Goal: Task Accomplishment & Management: Manage account settings

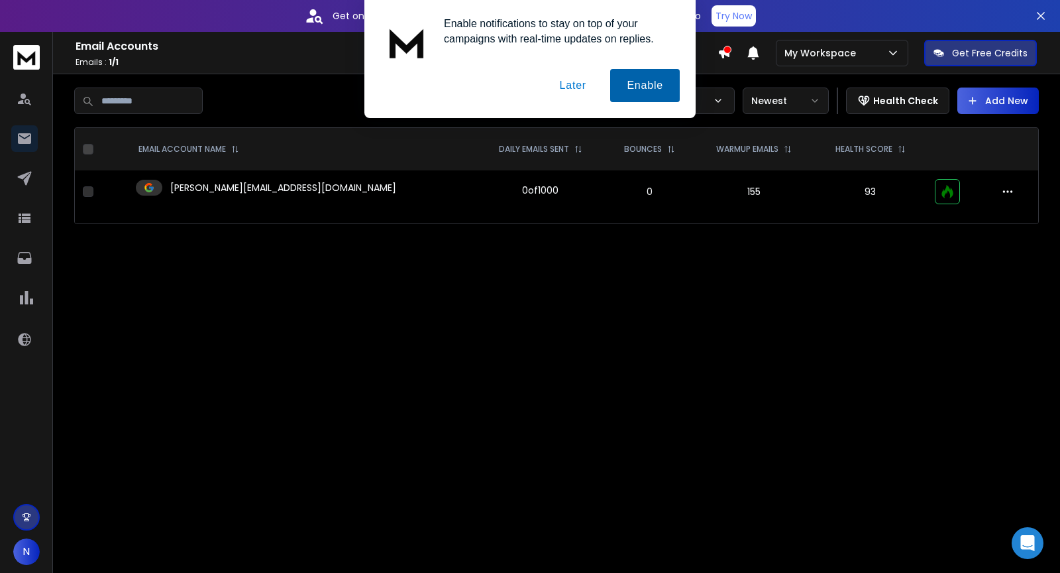
click at [652, 92] on button "Enable" at bounding box center [645, 85] width 70 height 33
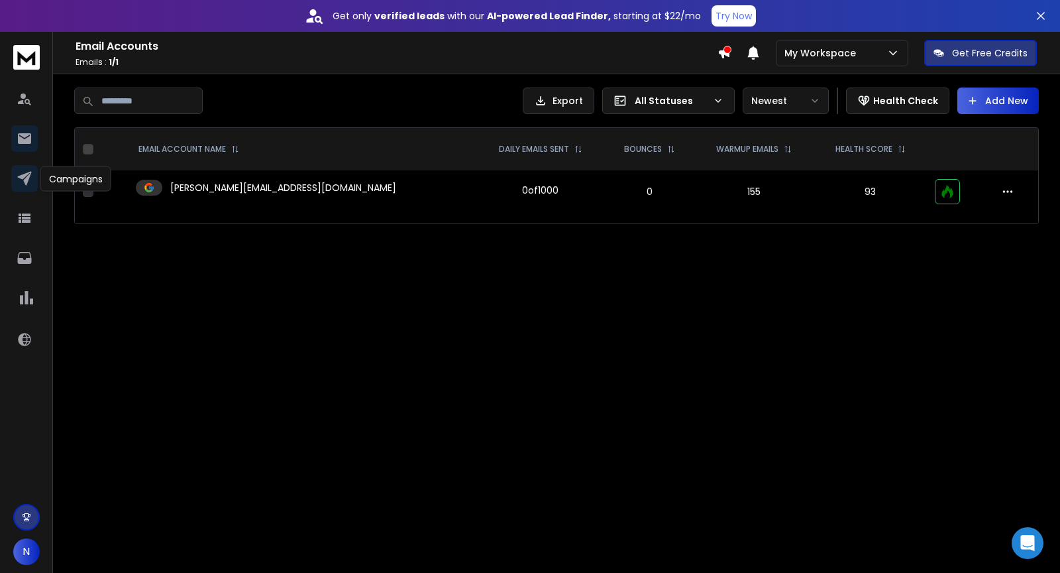
click at [28, 178] on icon at bounding box center [24, 178] width 14 height 14
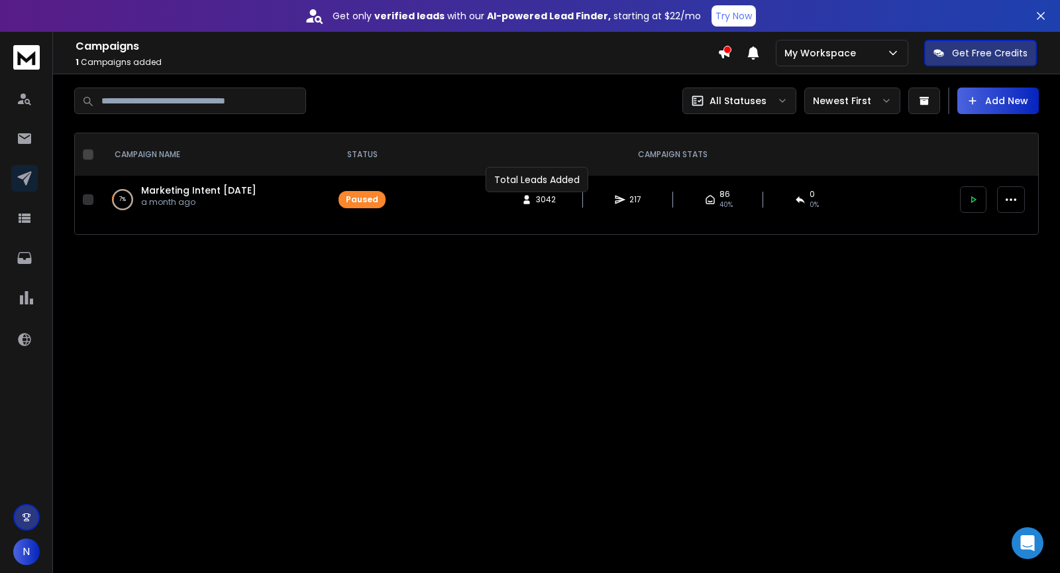
click at [595, 277] on div "Get only verified leads with our AI-powered Lead Finder, starting at $22/mo Try…" at bounding box center [530, 286] width 1060 height 573
click at [27, 144] on icon at bounding box center [25, 139] width 16 height 16
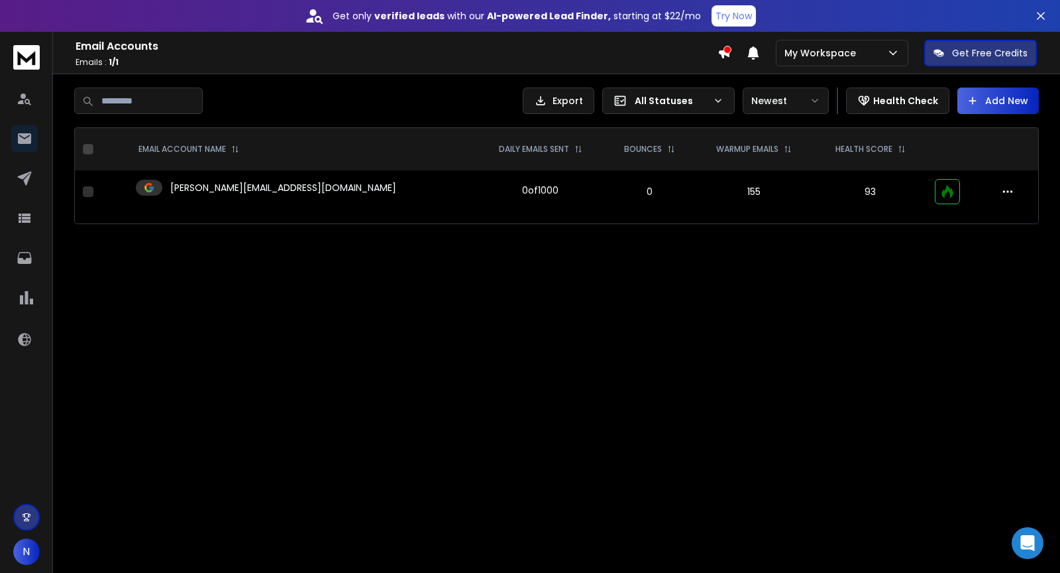
click at [1000, 94] on button "Add New" at bounding box center [999, 100] width 82 height 27
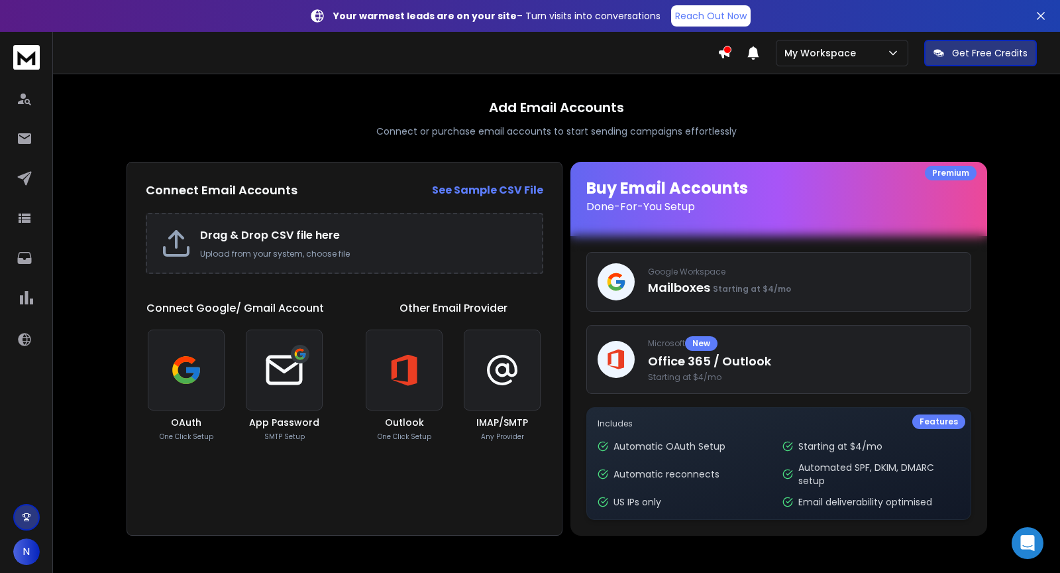
click at [196, 363] on icon at bounding box center [186, 370] width 33 height 40
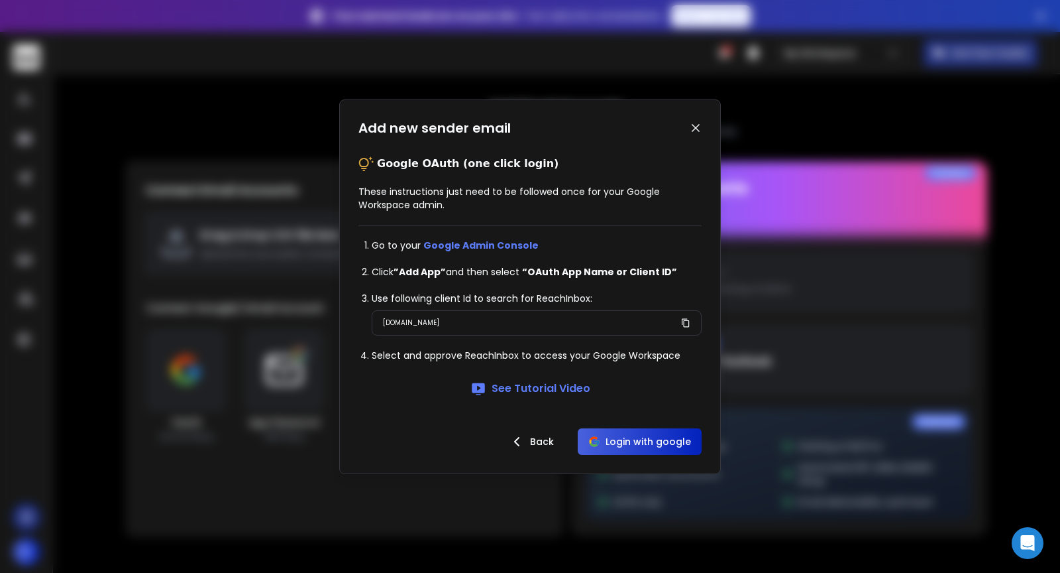
click at [455, 251] on link "Google Admin Console" at bounding box center [481, 245] width 115 height 13
click at [688, 327] on icon at bounding box center [685, 322] width 9 height 9
click at [699, 131] on icon at bounding box center [696, 127] width 8 height 8
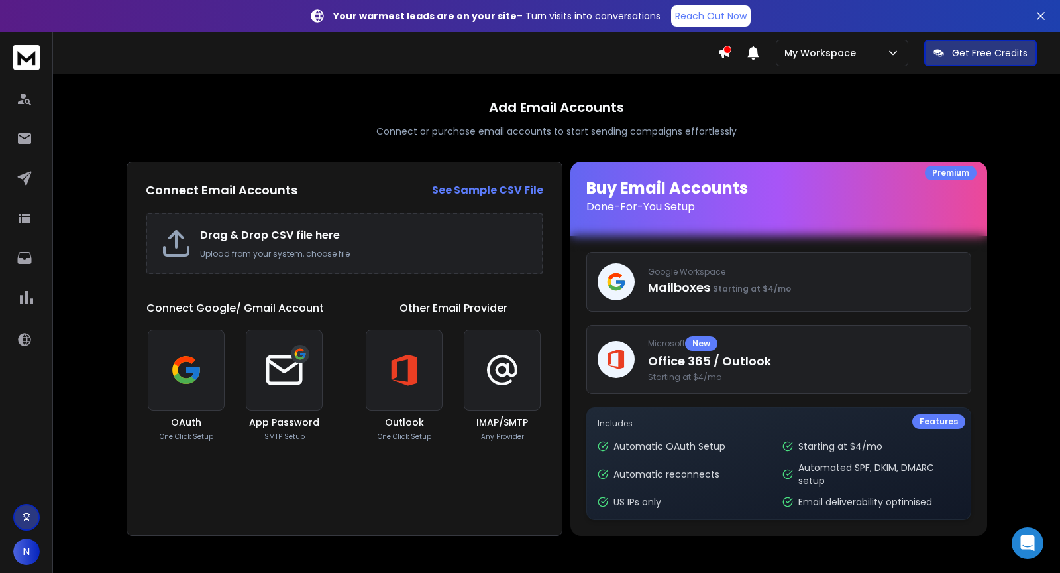
click at [203, 398] on div at bounding box center [186, 369] width 77 height 81
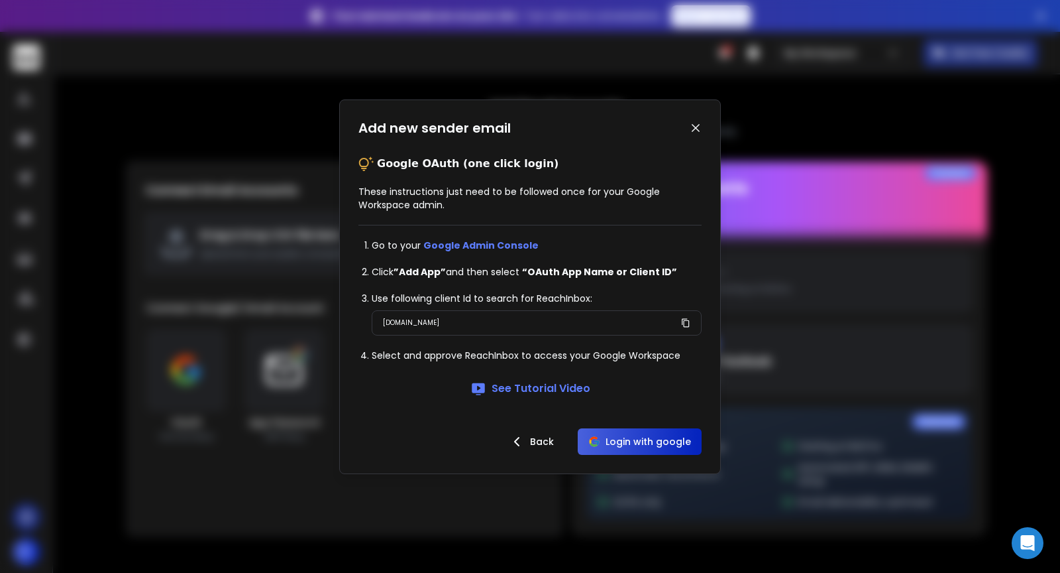
click at [697, 131] on icon at bounding box center [696, 128] width 12 height 12
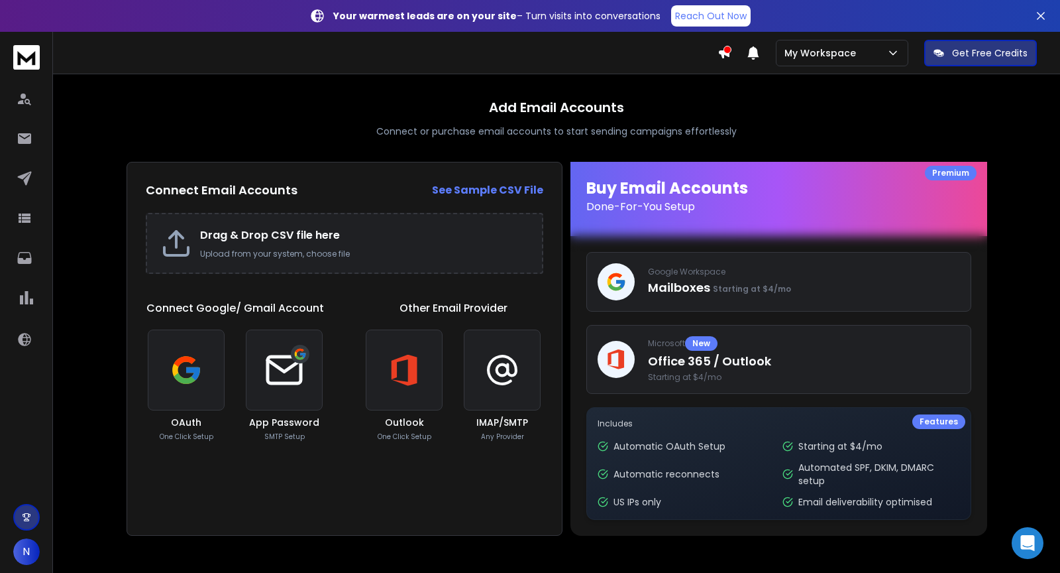
click at [842, 145] on div "Add Email Accounts Connect or purchase email accounts to start sending campaign…" at bounding box center [556, 330] width 1007 height 464
click at [288, 397] on div at bounding box center [284, 369] width 77 height 81
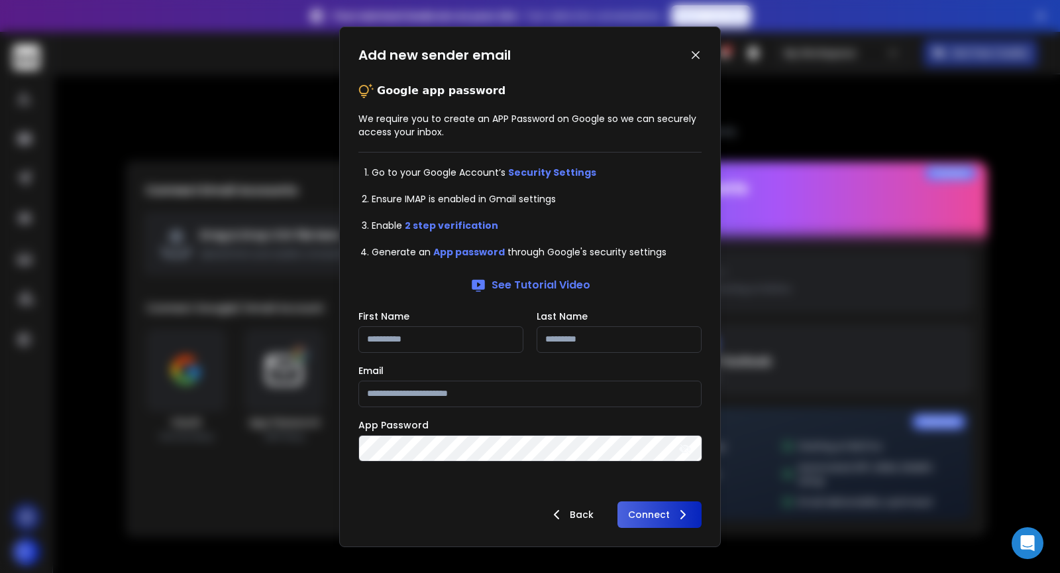
click at [557, 168] on link "Security Settings" at bounding box center [552, 172] width 88 height 13
click at [697, 55] on icon at bounding box center [696, 54] width 8 height 8
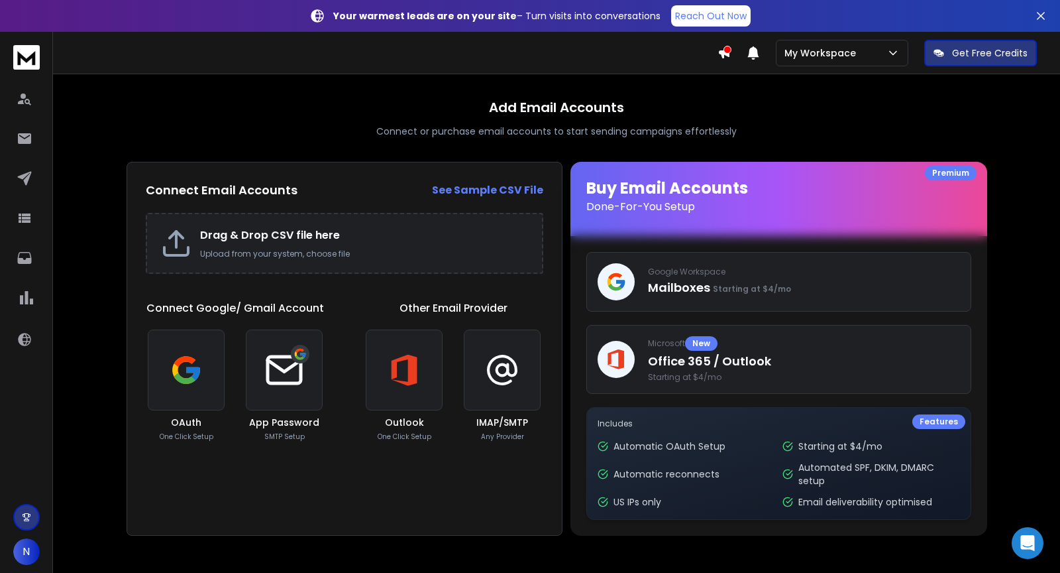
click at [194, 385] on icon at bounding box center [186, 370] width 33 height 40
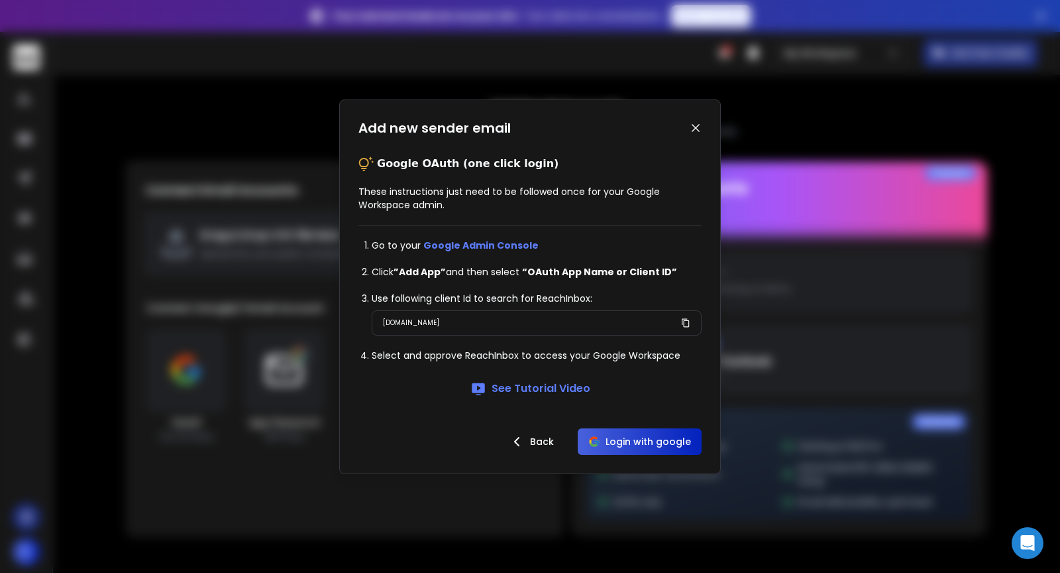
click at [500, 241] on link "Google Admin Console" at bounding box center [481, 245] width 115 height 13
click at [691, 325] on icon at bounding box center [685, 322] width 9 height 9
click at [697, 128] on icon at bounding box center [696, 128] width 12 height 12
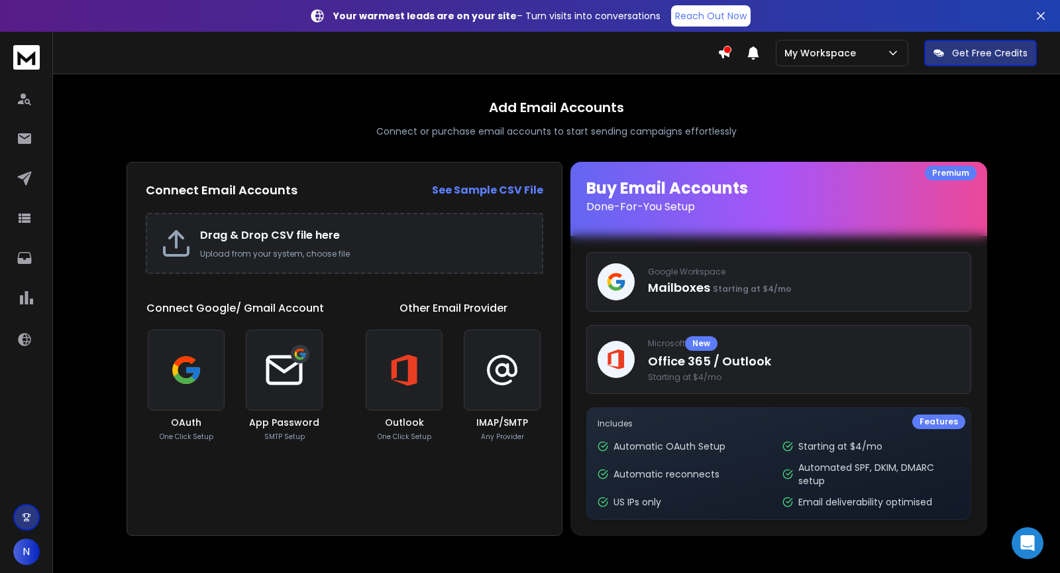
click at [300, 381] on icon at bounding box center [284, 370] width 33 height 27
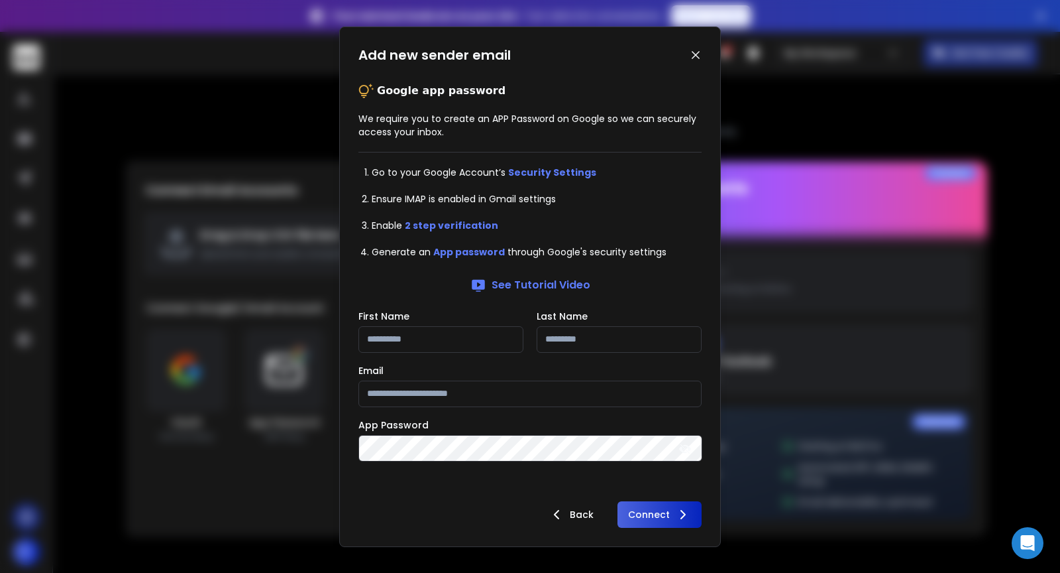
click at [557, 173] on link "Security Settings" at bounding box center [552, 172] width 88 height 13
drag, startPoint x: 572, startPoint y: 204, endPoint x: 443, endPoint y: 202, distance: 128.6
click at [444, 203] on li "Ensure IMAP is enabled in Gmail settings" at bounding box center [537, 198] width 330 height 13
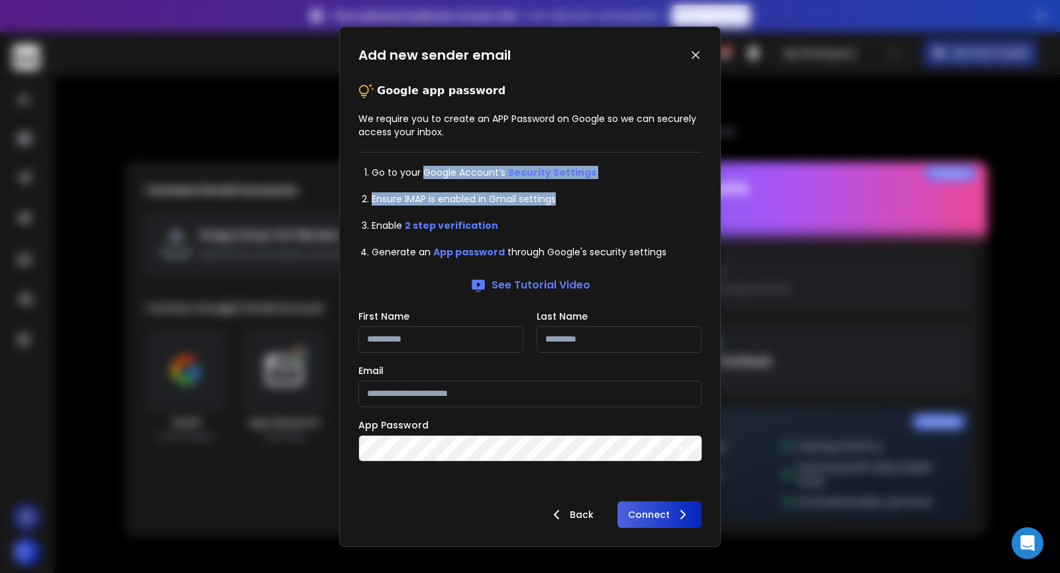
drag, startPoint x: 422, startPoint y: 170, endPoint x: 627, endPoint y: 204, distance: 207.6
click at [627, 204] on ul "Go to your Google Account’s Security Settings Ensure IMAP is enabled in Gmail s…" at bounding box center [537, 212] width 330 height 93
copy ul "Google Account’s Security Settings Ensure IMAP is enabled in Gmail settings"
click at [449, 341] on input "text" at bounding box center [441, 339] width 165 height 27
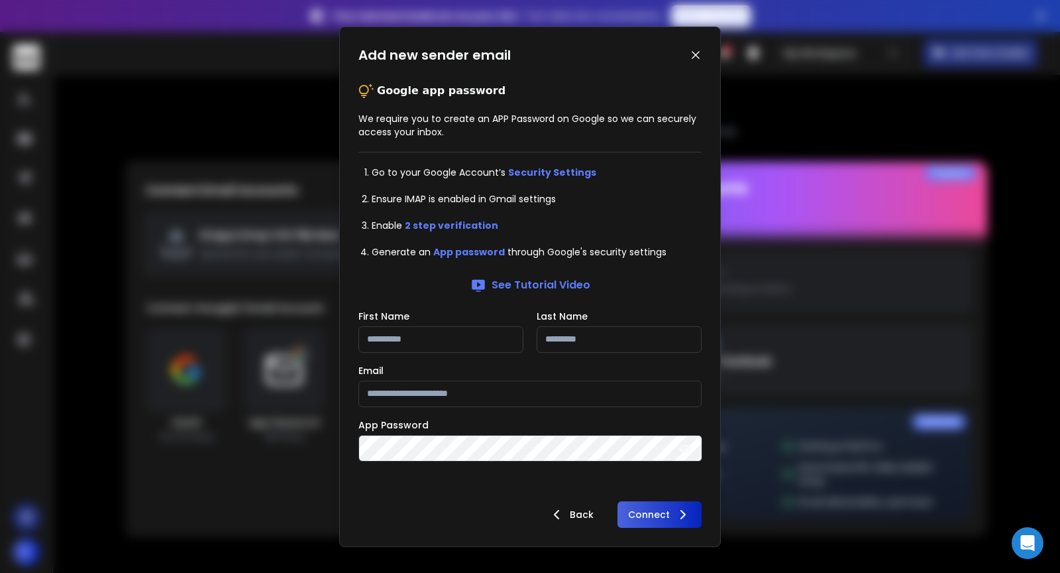
click at [483, 249] on link "App password" at bounding box center [469, 251] width 72 height 13
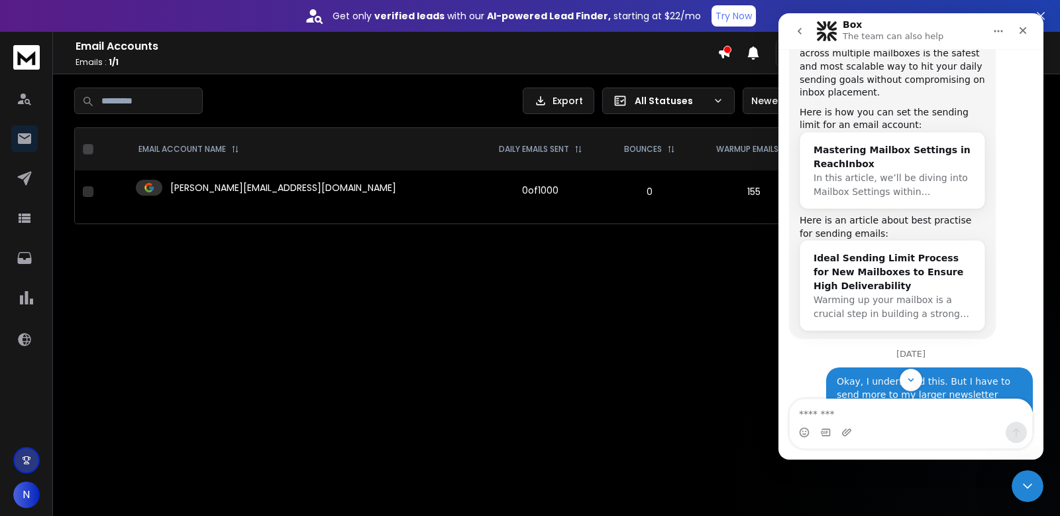
scroll to position [1158, 0]
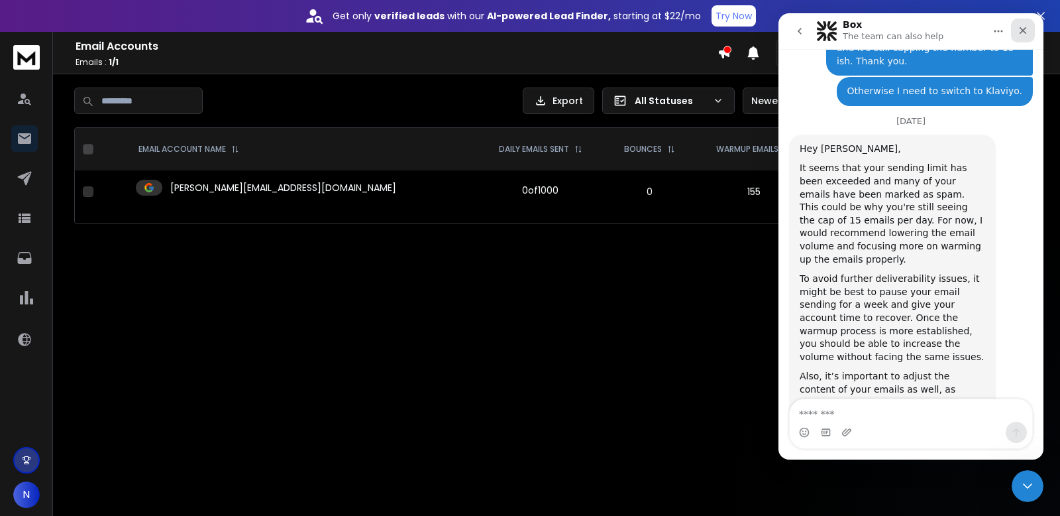
click at [1025, 34] on icon "Close" at bounding box center [1023, 30] width 11 height 11
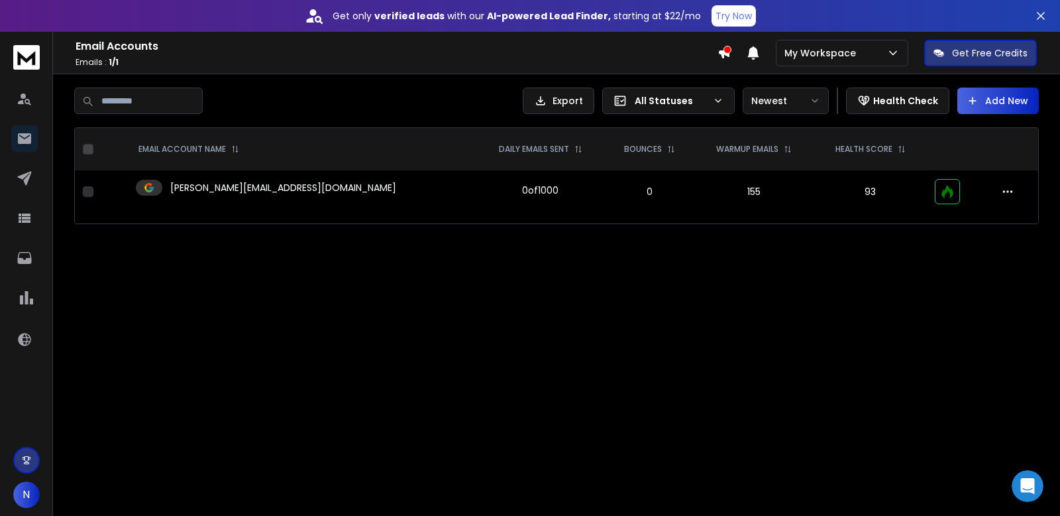
click at [990, 108] on button "Add New" at bounding box center [999, 100] width 82 height 27
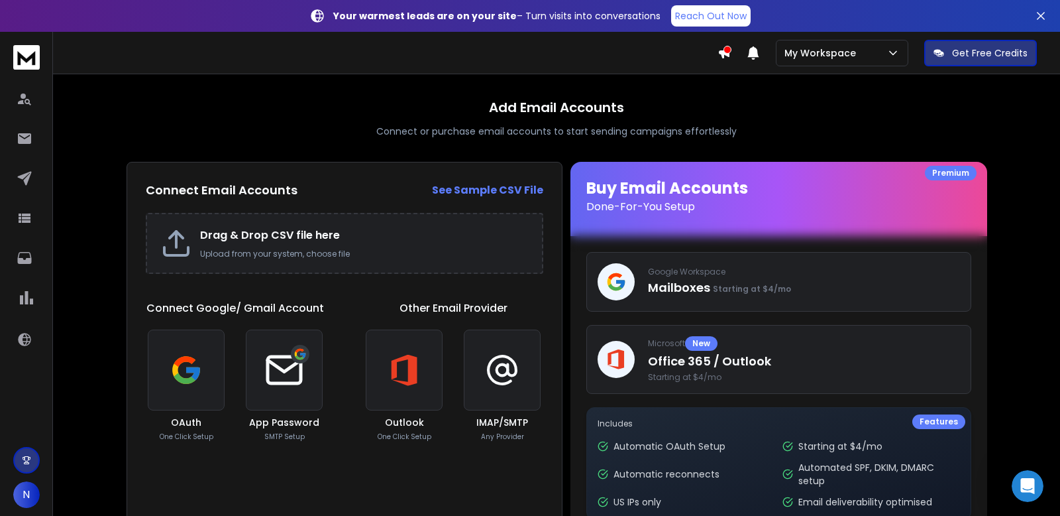
click at [288, 390] on div at bounding box center [284, 369] width 77 height 81
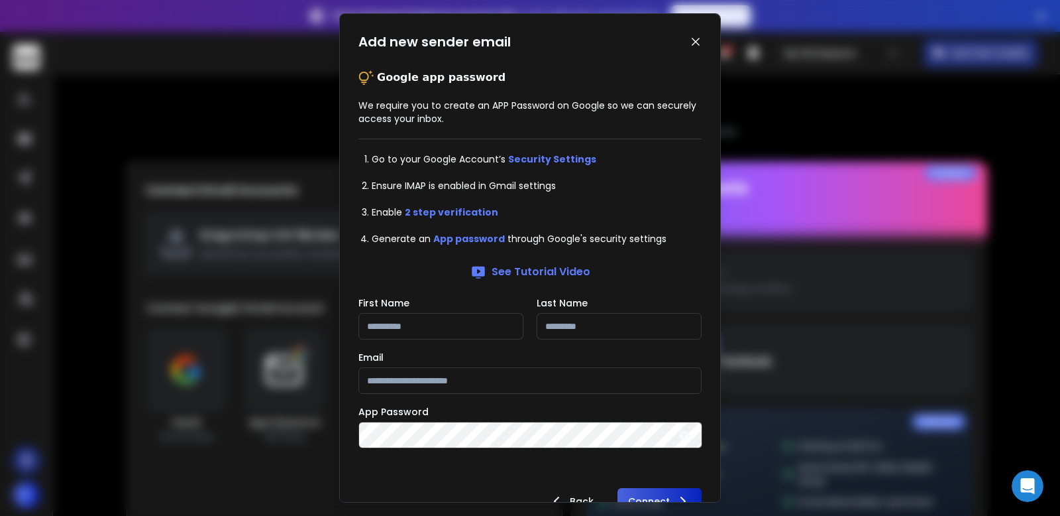
click at [467, 233] on link "App password" at bounding box center [469, 238] width 72 height 13
click at [529, 272] on link "See Tutorial Video" at bounding box center [531, 272] width 120 height 16
click at [477, 244] on link "App password" at bounding box center [469, 238] width 72 height 13
click at [477, 240] on link "App password" at bounding box center [469, 238] width 72 height 13
click at [431, 333] on input "text" at bounding box center [441, 326] width 165 height 27
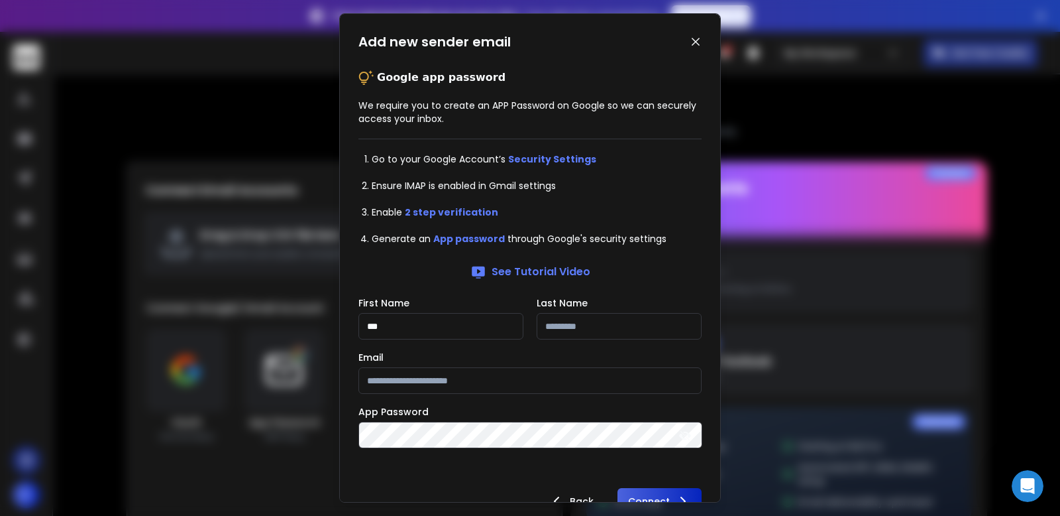
type input "***"
type input "*******"
click at [414, 386] on input "email" at bounding box center [530, 380] width 343 height 27
type input "**********"
click at [666, 500] on button "Connect" at bounding box center [660, 501] width 84 height 27
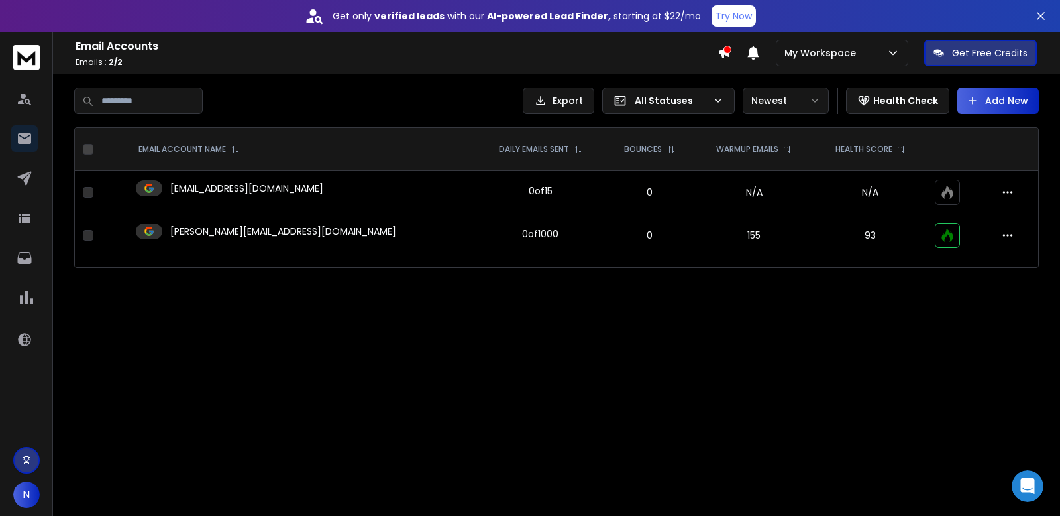
click at [1007, 193] on icon at bounding box center [1008, 192] width 12 height 12
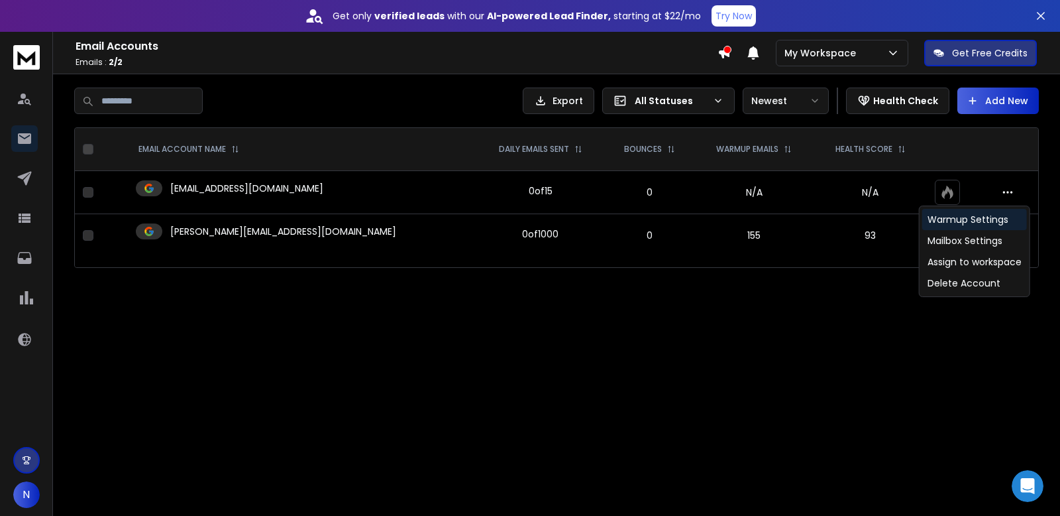
click at [990, 225] on div "Warmup Settings" at bounding box center [975, 219] width 105 height 21
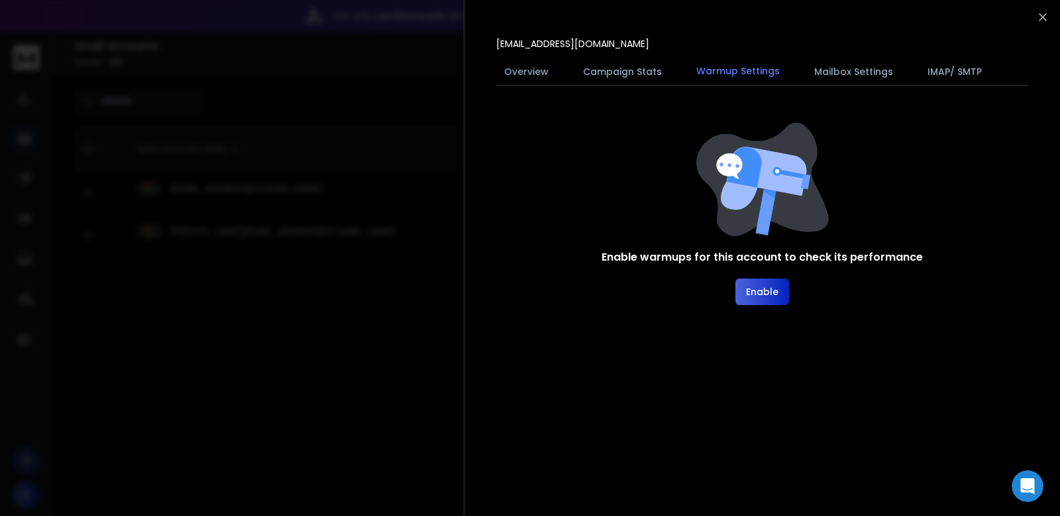
click at [750, 286] on button "Enable" at bounding box center [763, 291] width 54 height 27
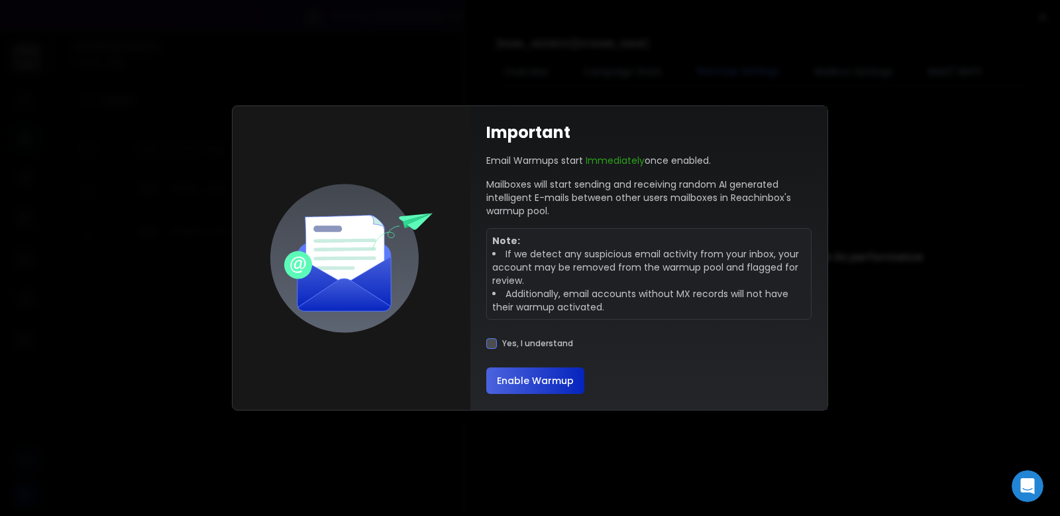
click at [539, 338] on label "Yes, I understand" at bounding box center [537, 343] width 71 height 11
click at [547, 368] on button "Enable Warmup" at bounding box center [535, 380] width 98 height 27
click at [488, 343] on button "Yes, I understand" at bounding box center [491, 343] width 11 height 11
click at [517, 379] on button "Enable Warmup" at bounding box center [535, 380] width 98 height 27
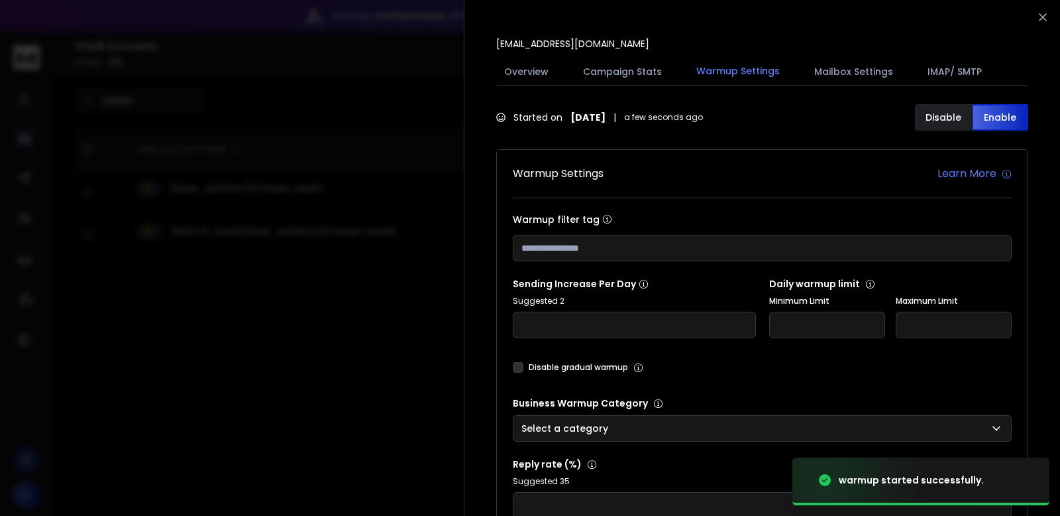
type input "**********"
type input "*"
type input "**"
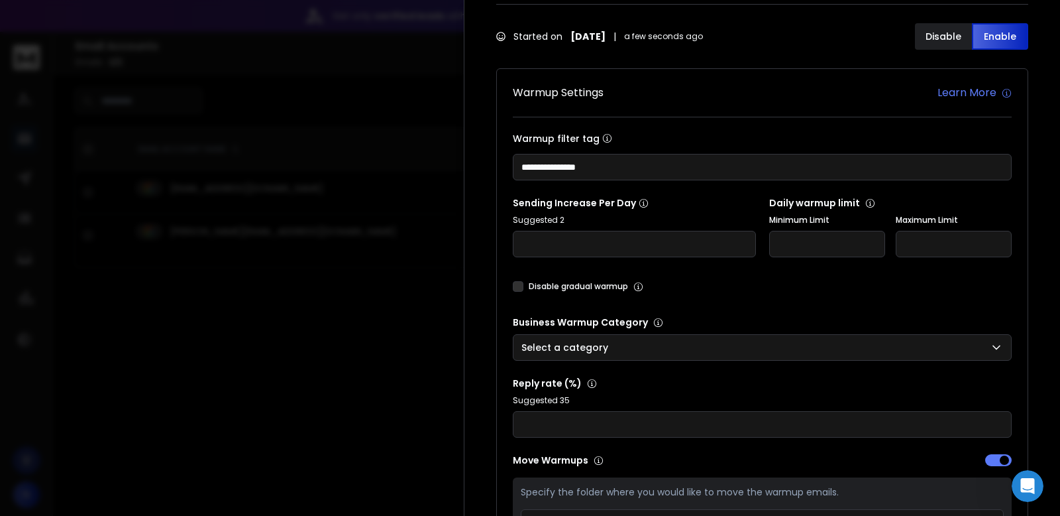
scroll to position [83, 0]
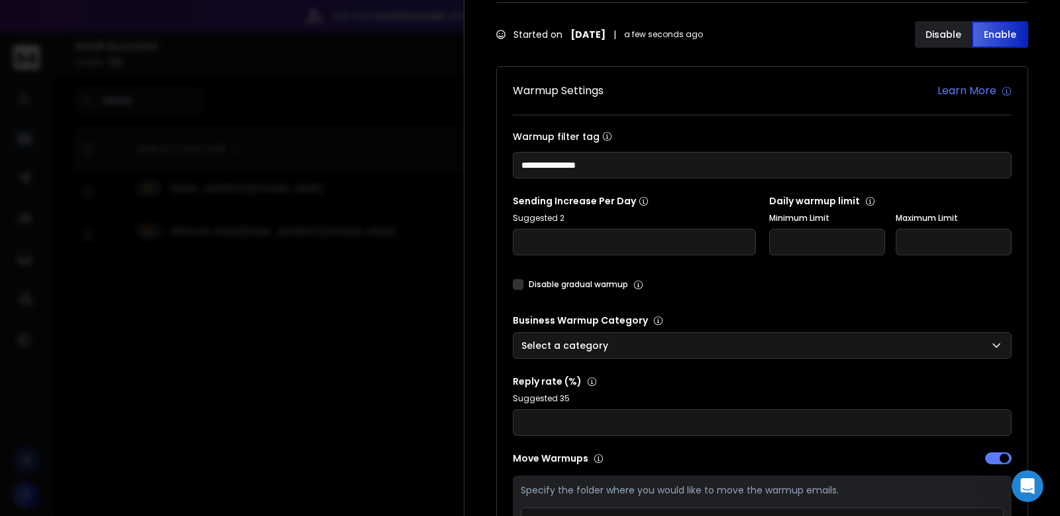
click at [921, 353] on button "Select a category" at bounding box center [762, 345] width 499 height 27
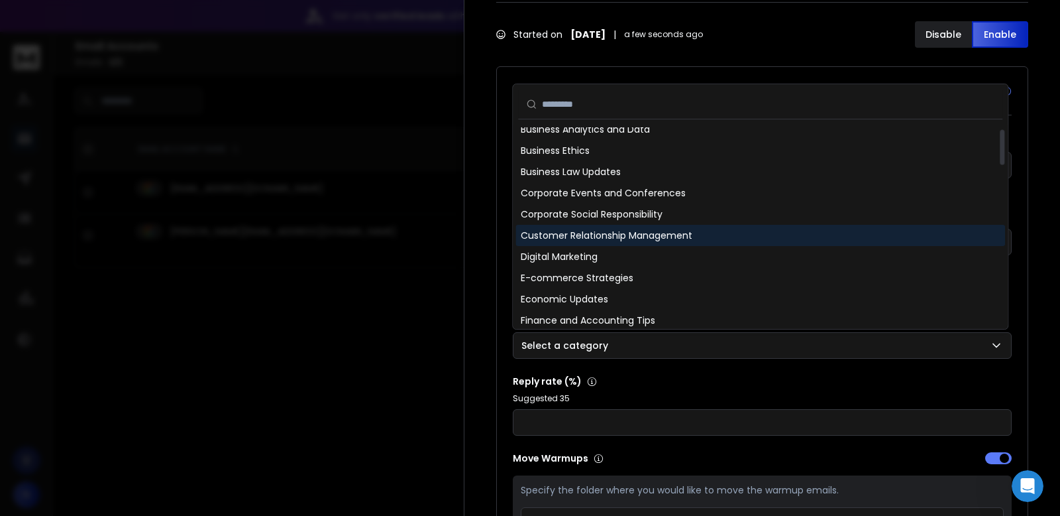
scroll to position [9, 0]
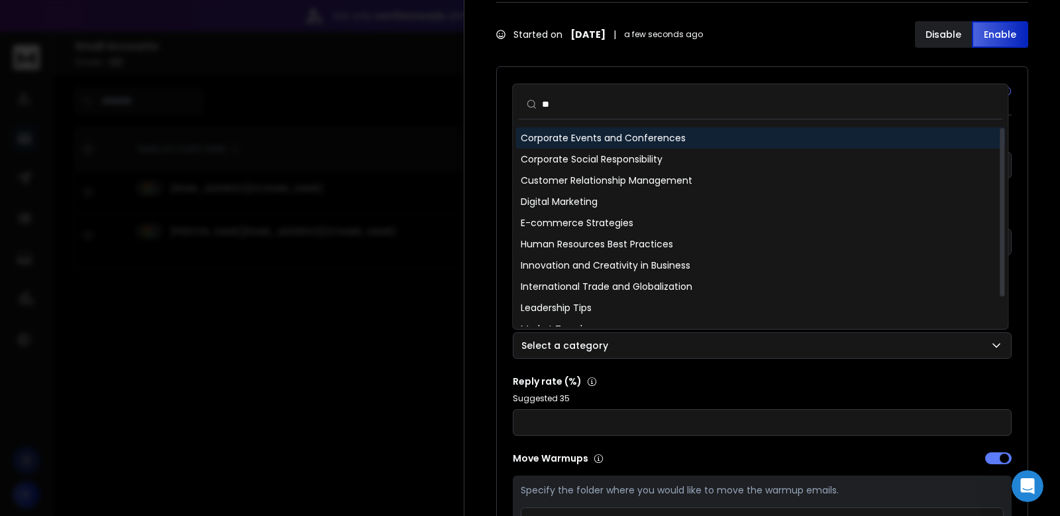
type input "*"
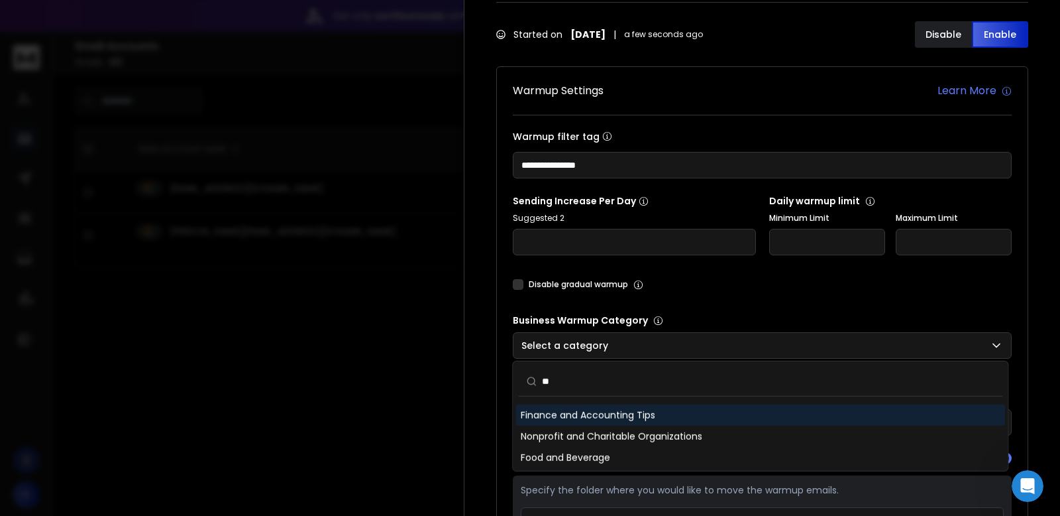
type input "*"
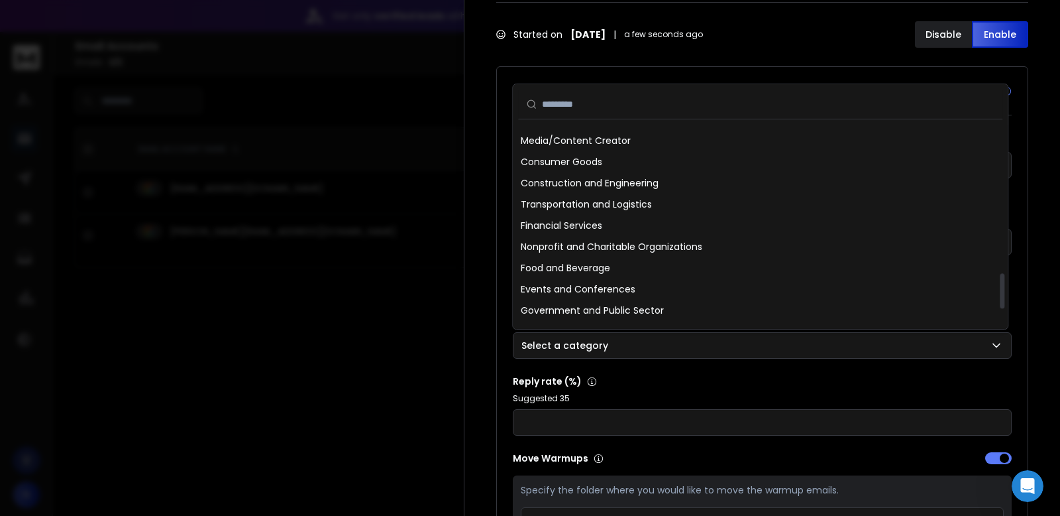
scroll to position [826, 0]
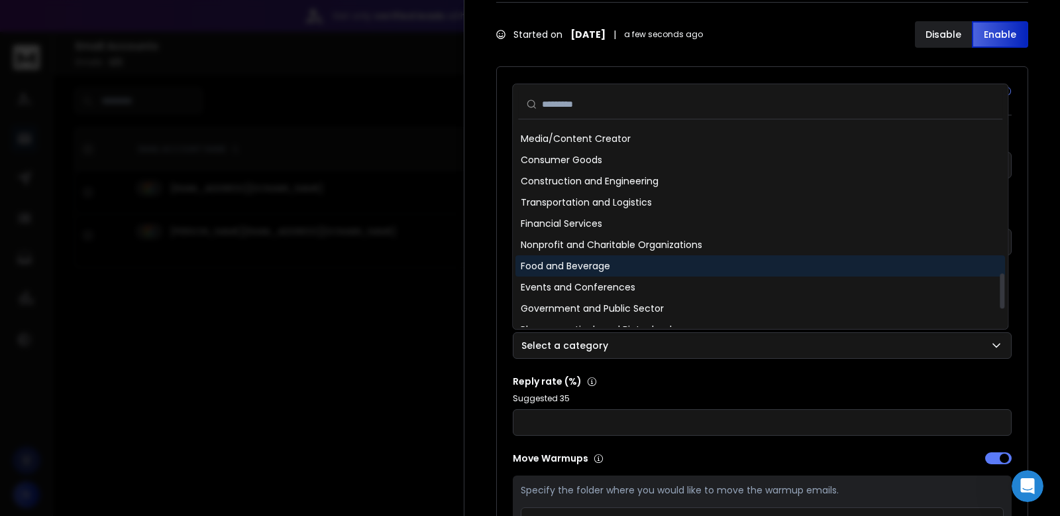
click at [612, 271] on div "Food and Beverage" at bounding box center [761, 265] width 490 height 21
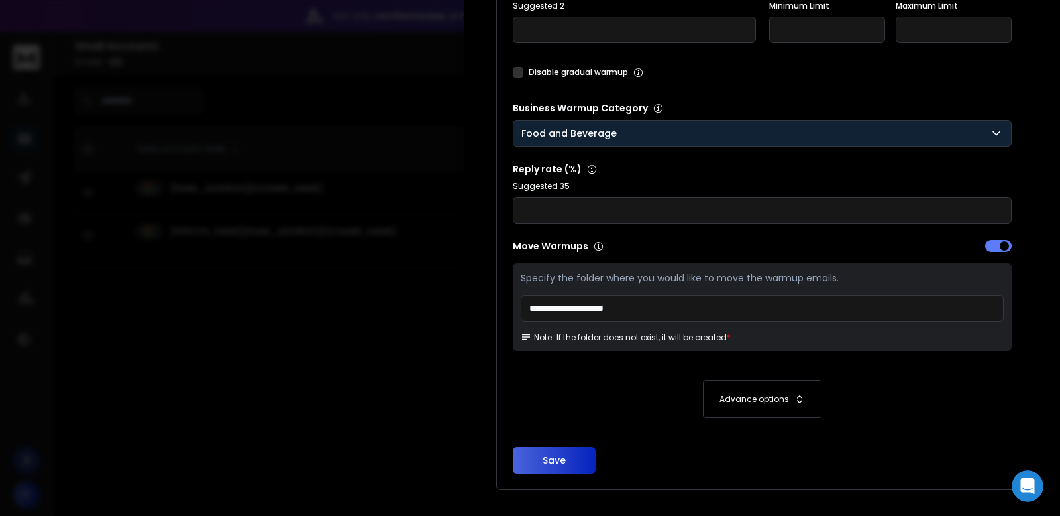
scroll to position [306, 0]
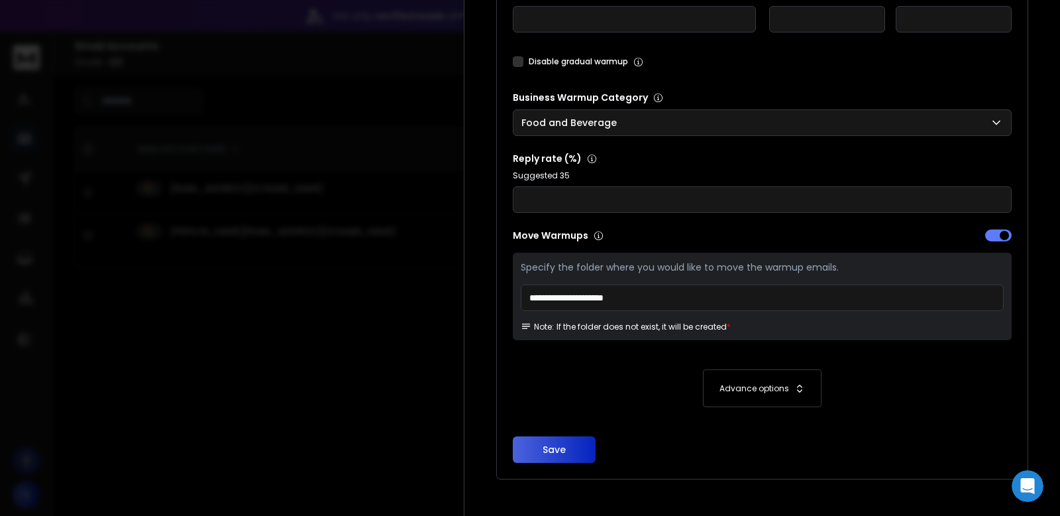
click at [563, 456] on button "Save" at bounding box center [554, 449] width 83 height 27
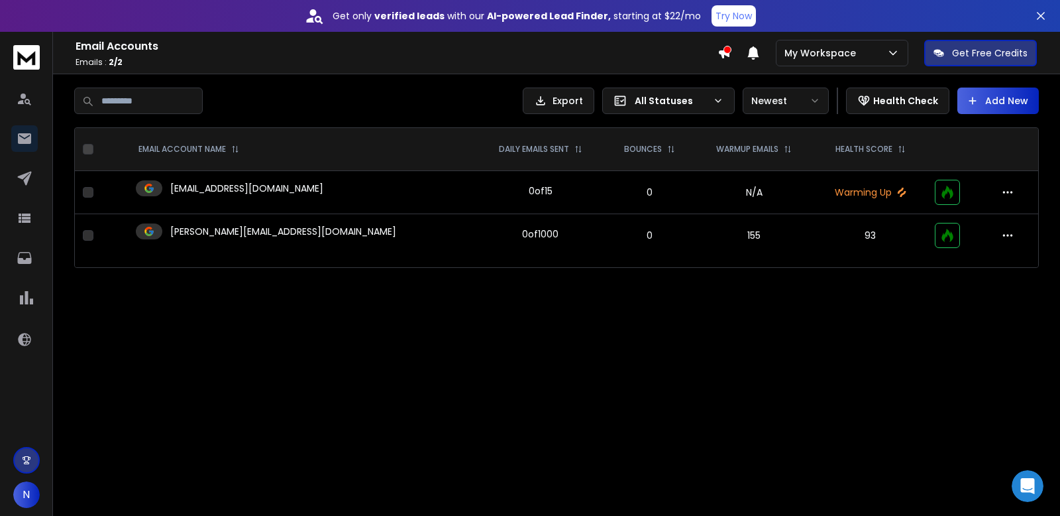
click at [998, 108] on button "Add New" at bounding box center [999, 100] width 82 height 27
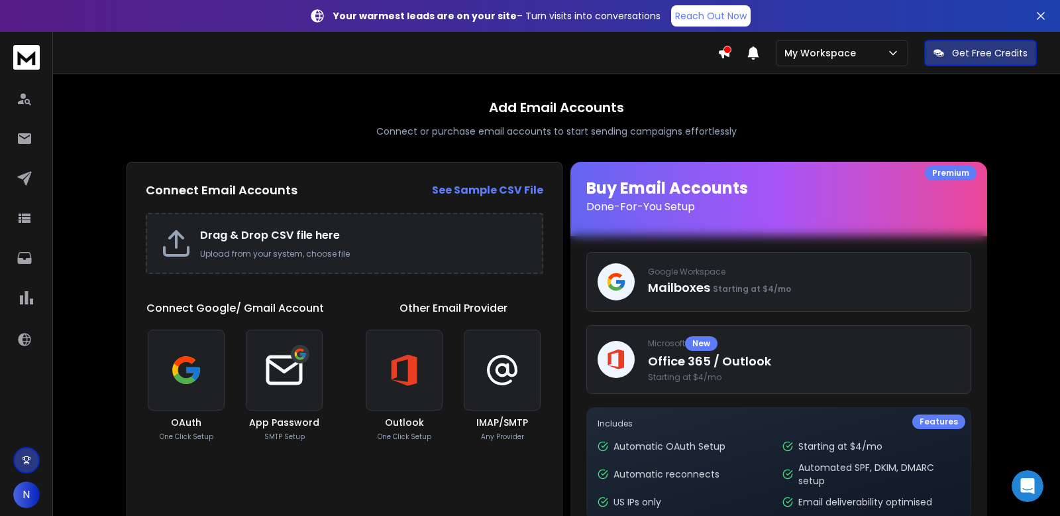
click at [211, 365] on div at bounding box center [186, 369] width 77 height 81
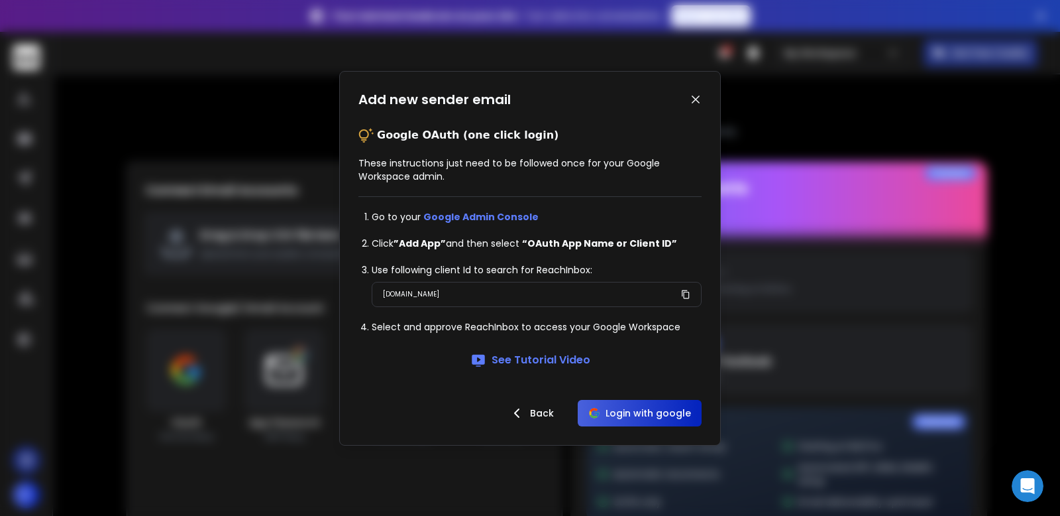
click at [685, 291] on icon at bounding box center [685, 294] width 7 height 9
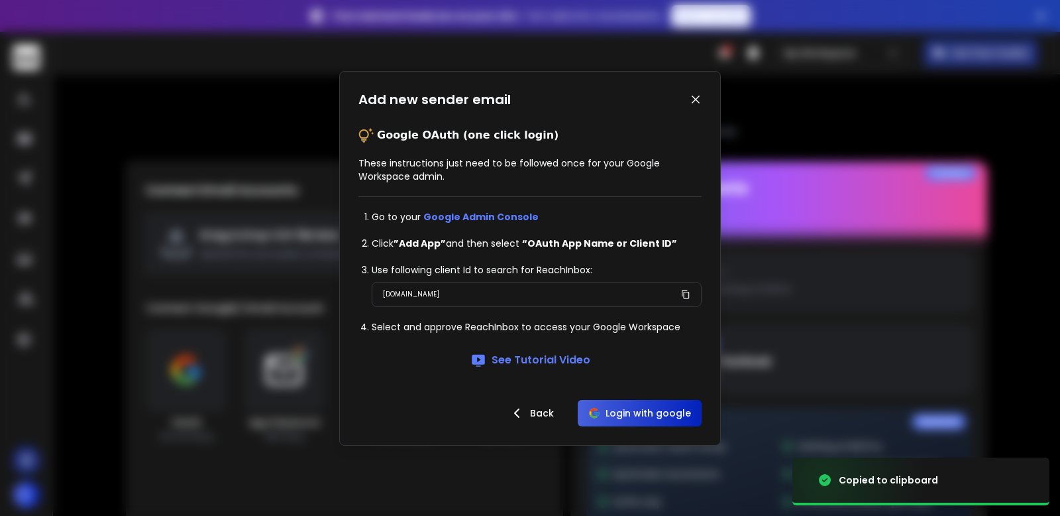
click at [500, 213] on link "Google Admin Console" at bounding box center [481, 216] width 115 height 13
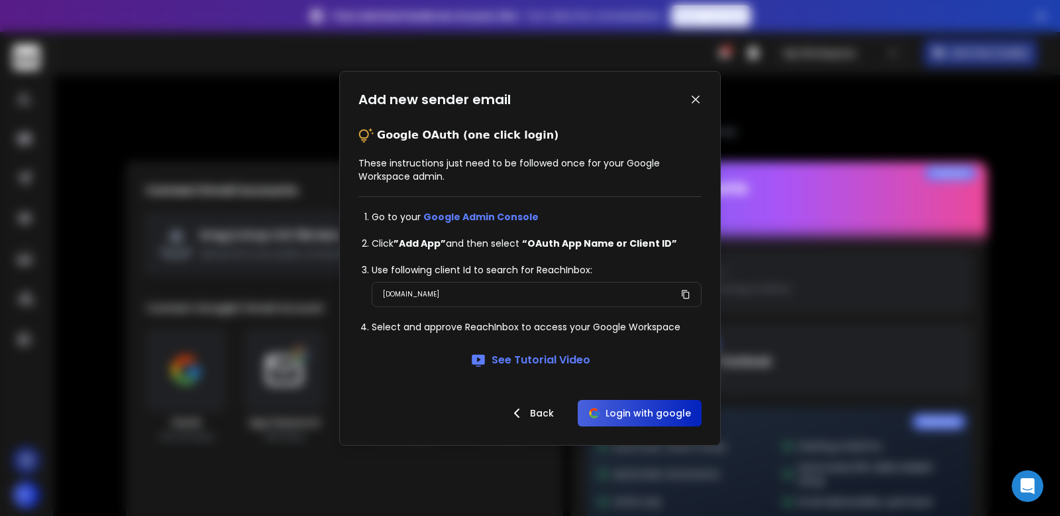
click at [507, 213] on link "Google Admin Console" at bounding box center [481, 216] width 115 height 13
click at [697, 101] on icon at bounding box center [696, 99] width 12 height 12
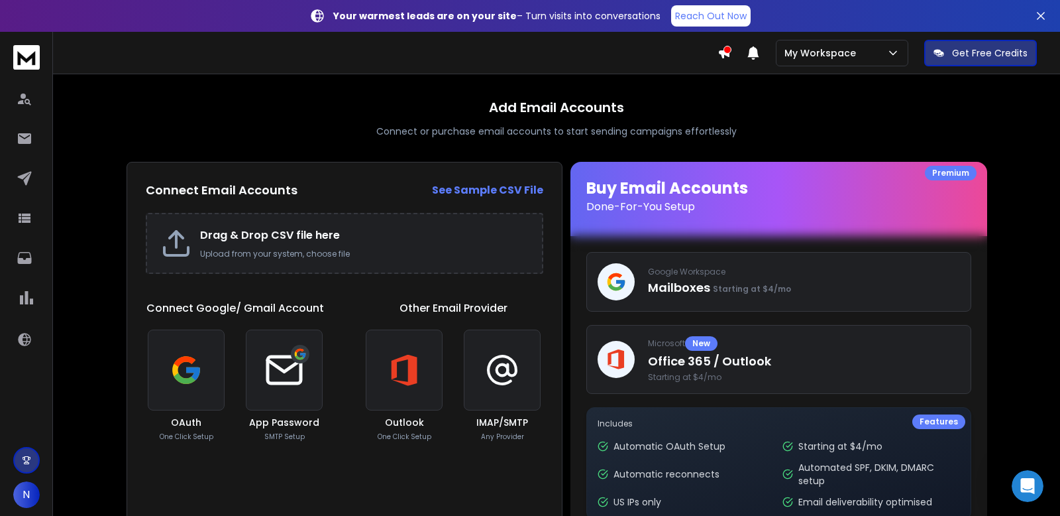
click at [301, 370] on icon at bounding box center [284, 370] width 33 height 27
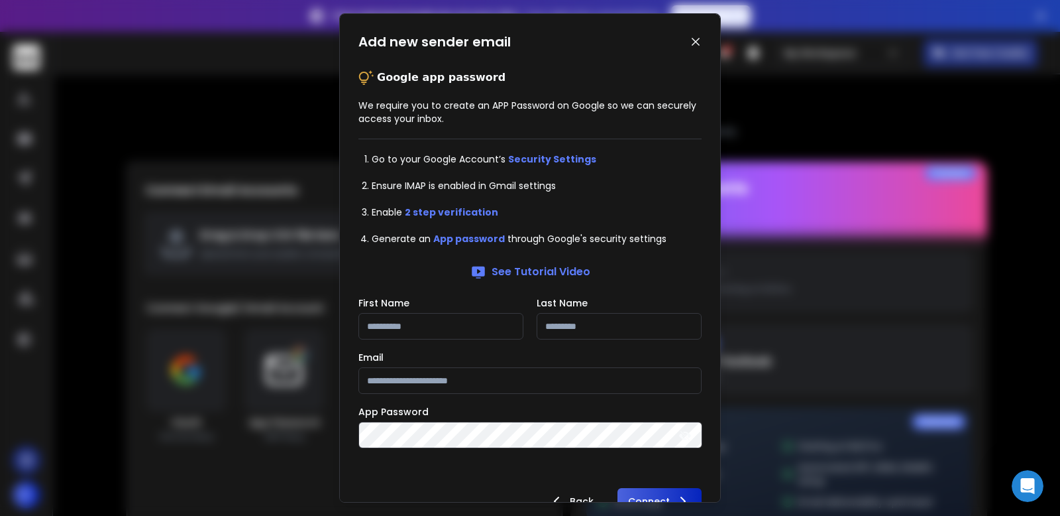
click at [539, 158] on link "Security Settings" at bounding box center [552, 158] width 88 height 13
click at [477, 240] on link "App password" at bounding box center [469, 238] width 72 height 13
click at [404, 331] on input "text" at bounding box center [441, 326] width 165 height 27
type input "******"
type input "*******"
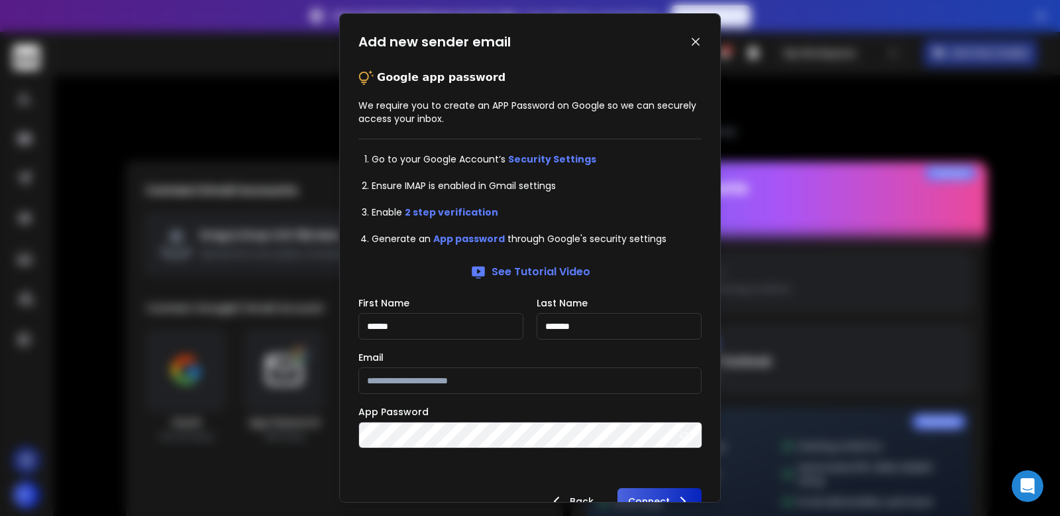
click at [407, 379] on input "email" at bounding box center [530, 380] width 343 height 27
type input "**********"
click at [659, 497] on button "Connect" at bounding box center [660, 501] width 84 height 27
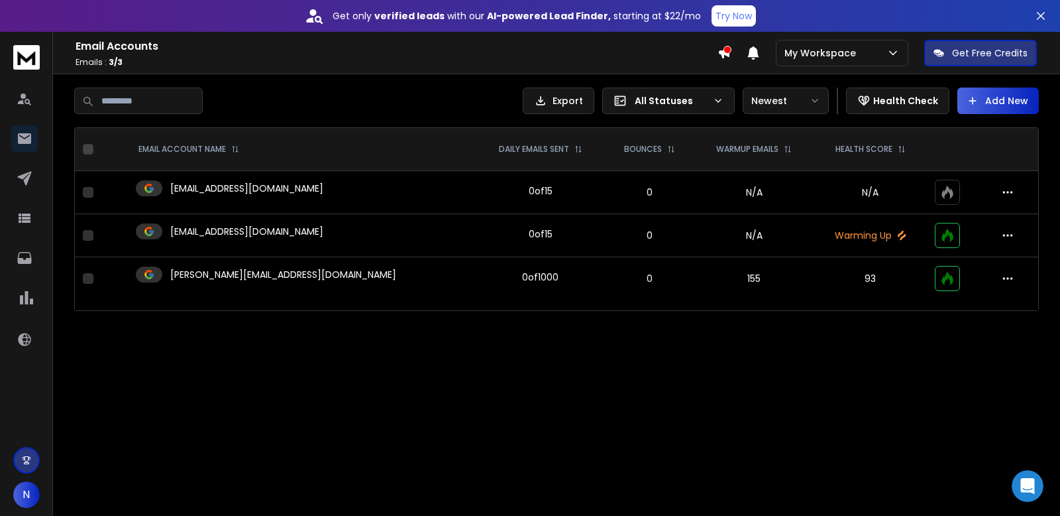
click at [998, 104] on button "Add New" at bounding box center [999, 100] width 82 height 27
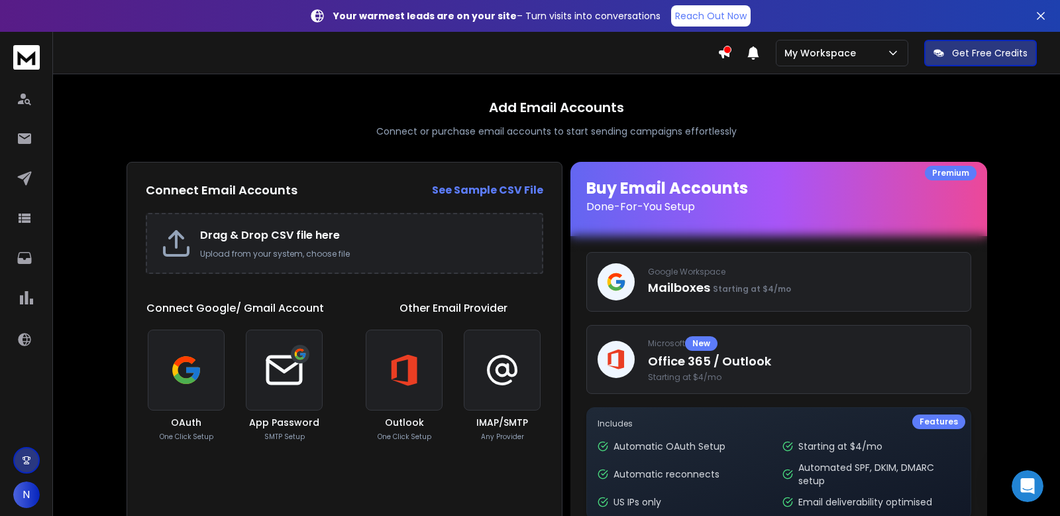
click at [180, 382] on icon at bounding box center [186, 370] width 33 height 40
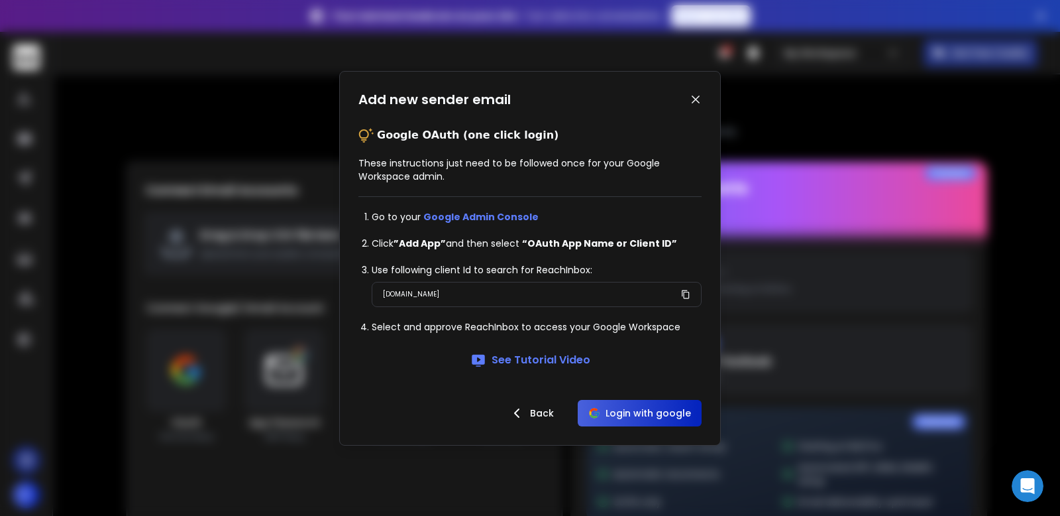
click at [508, 221] on link "Google Admin Console" at bounding box center [481, 216] width 115 height 13
click at [690, 292] on icon at bounding box center [685, 294] width 9 height 9
click at [699, 101] on icon at bounding box center [696, 99] width 12 height 12
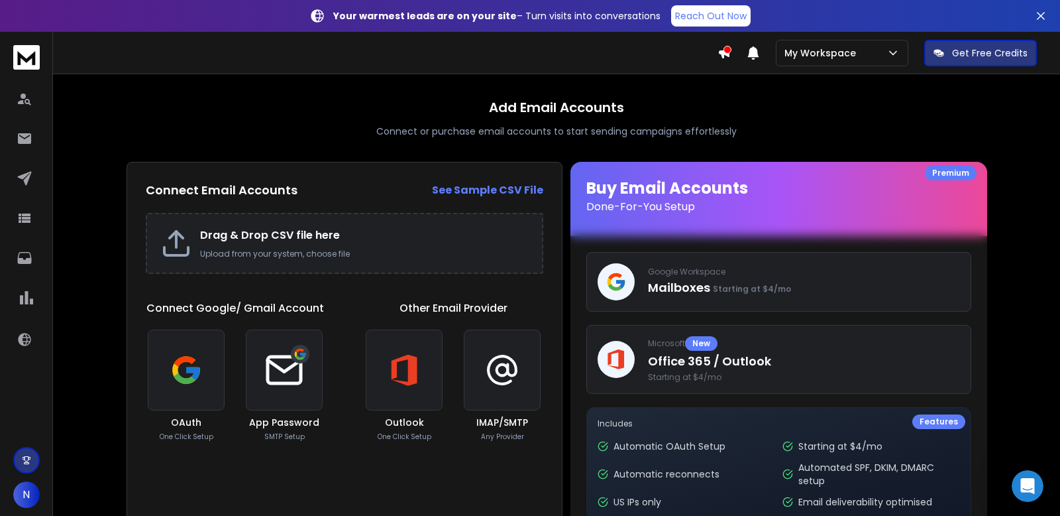
click at [297, 398] on div at bounding box center [284, 369] width 77 height 81
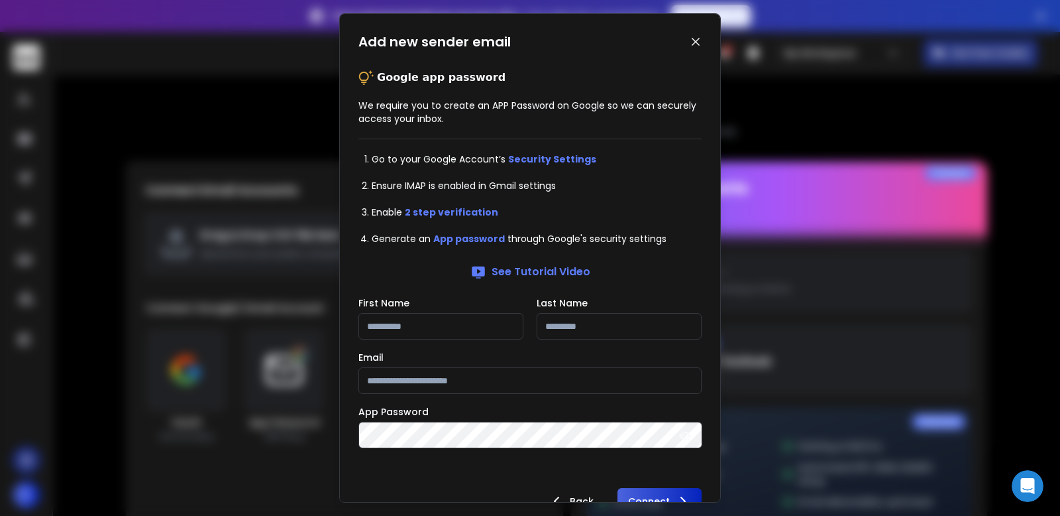
click at [467, 234] on link "App password" at bounding box center [469, 238] width 72 height 13
click at [484, 239] on link "App password" at bounding box center [469, 238] width 72 height 13
click at [439, 333] on input "text" at bounding box center [441, 326] width 165 height 27
type input "******"
type input "*******"
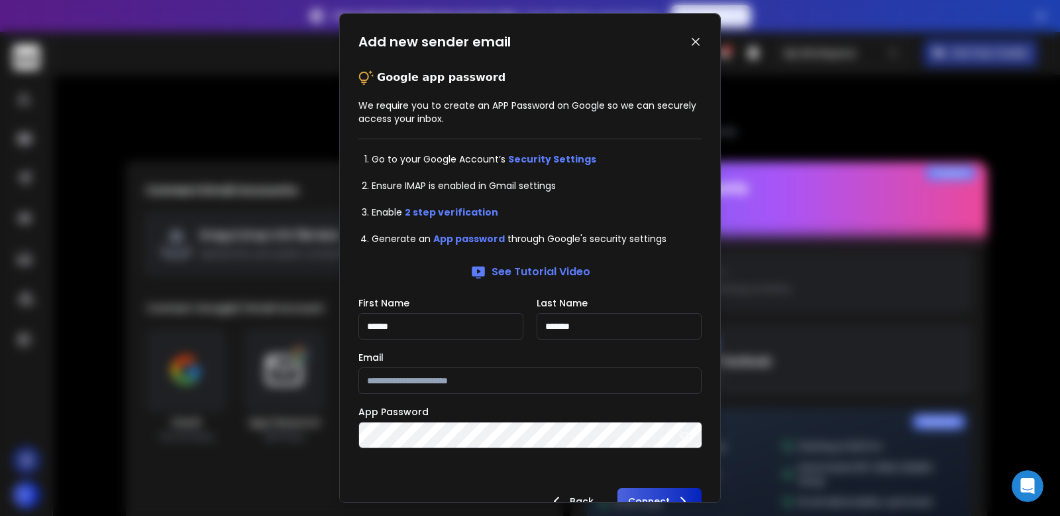
click at [437, 376] on input "email" at bounding box center [530, 380] width 343 height 27
type input "**********"
click at [651, 499] on button "Connect" at bounding box center [660, 501] width 84 height 27
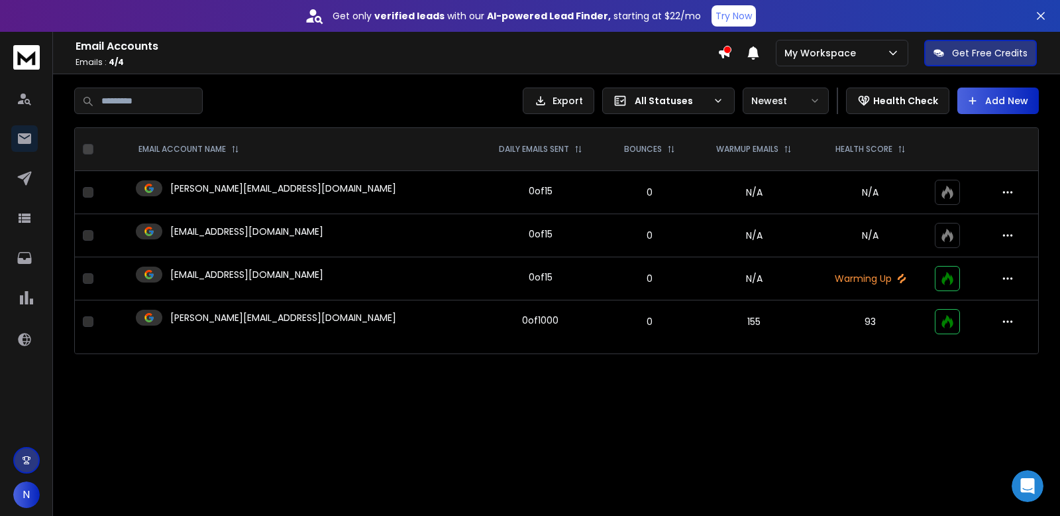
click at [1004, 188] on icon at bounding box center [1008, 192] width 12 height 12
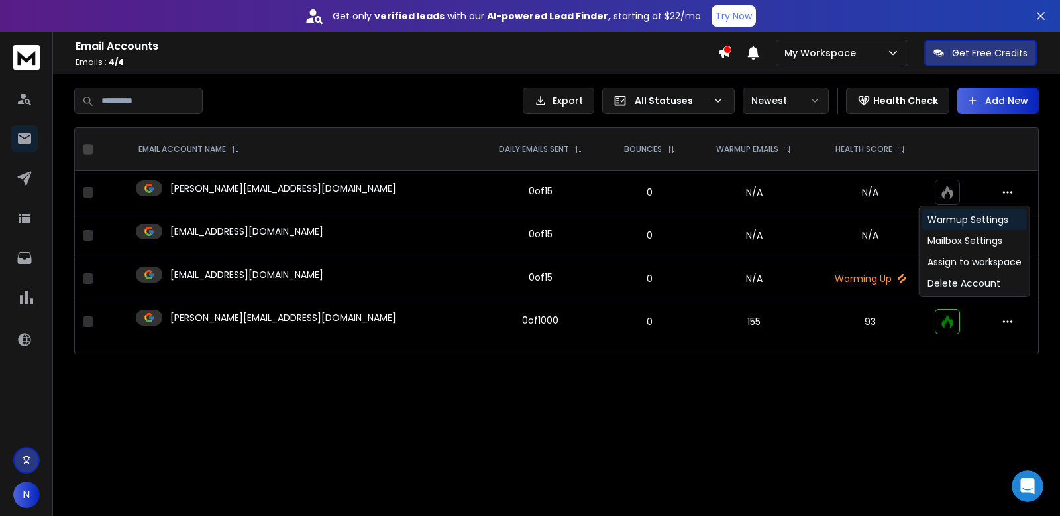
click at [993, 219] on div "Warmup Settings" at bounding box center [975, 219] width 105 height 21
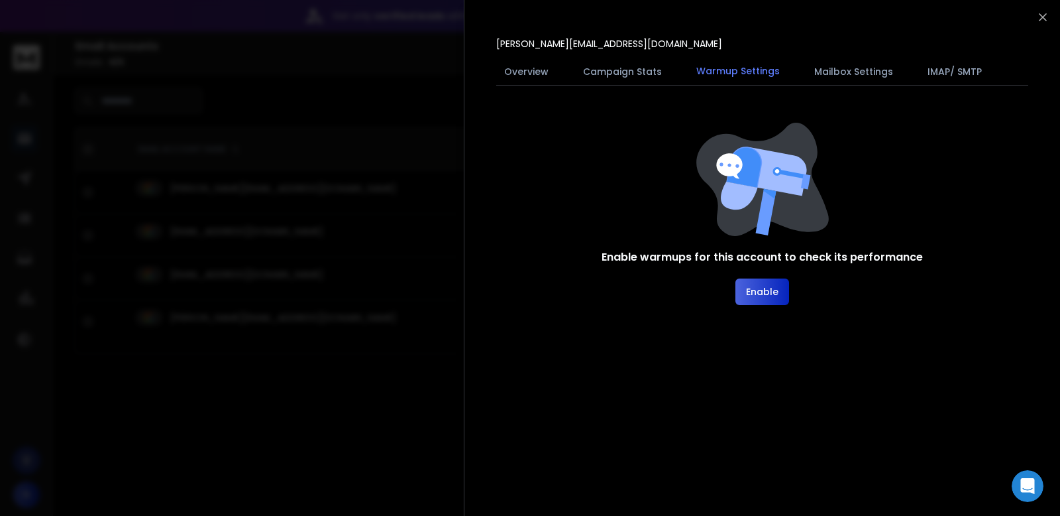
click at [751, 305] on div "nicole@minusplastic.com Overview Campaign Stats Warmup Settings Mailbox Setting…" at bounding box center [763, 171] width 564 height 310
click at [773, 292] on button "Enable" at bounding box center [763, 291] width 54 height 27
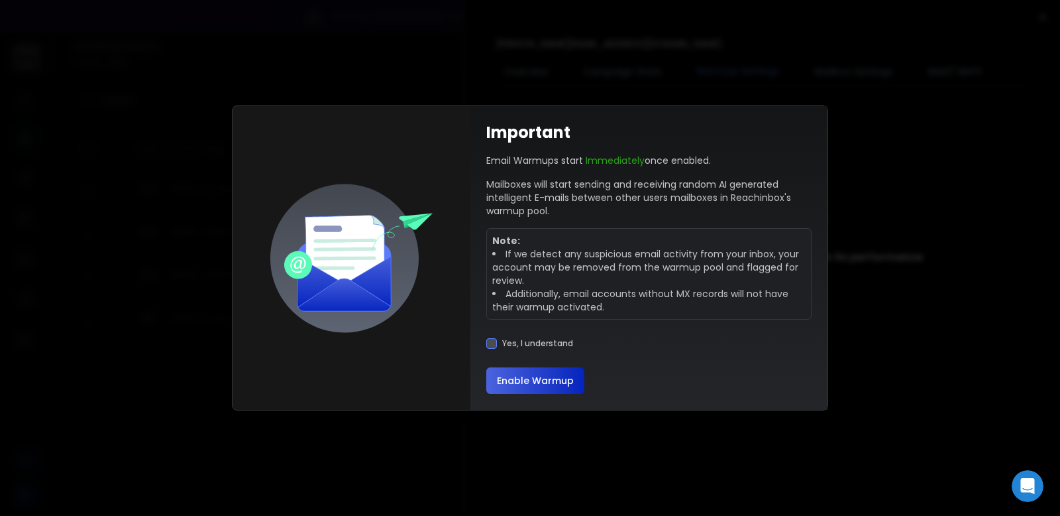
click at [490, 345] on button "Yes, I understand" at bounding box center [491, 343] width 11 height 11
click at [522, 381] on button "Enable Warmup" at bounding box center [535, 380] width 98 height 27
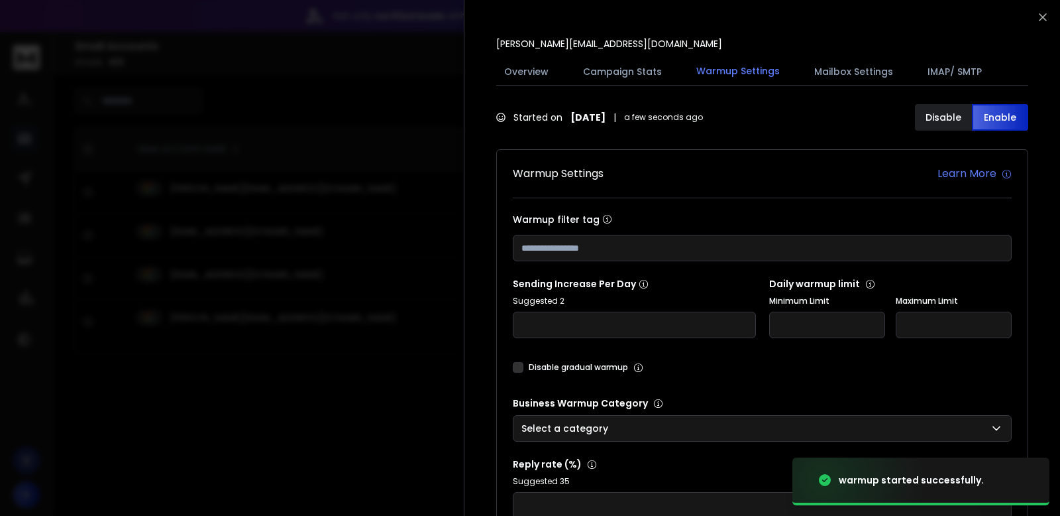
type input "**********"
type input "*"
type input "**"
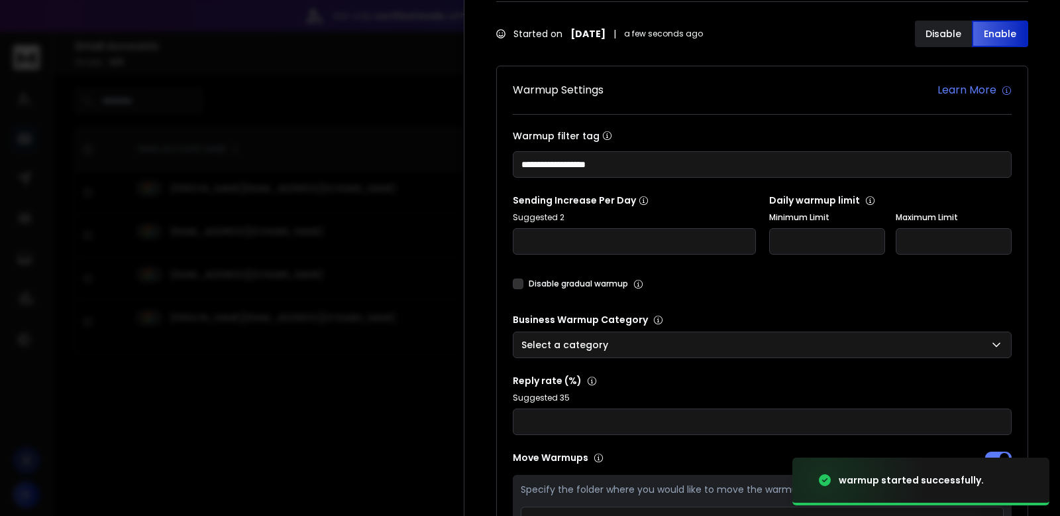
scroll to position [88, 0]
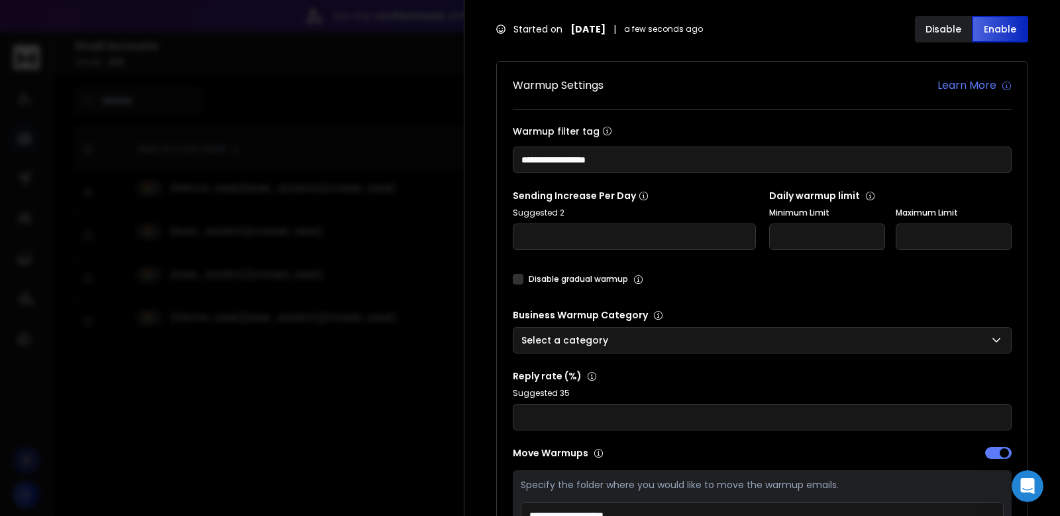
click at [706, 341] on div "Select a category" at bounding box center [763, 339] width 482 height 13
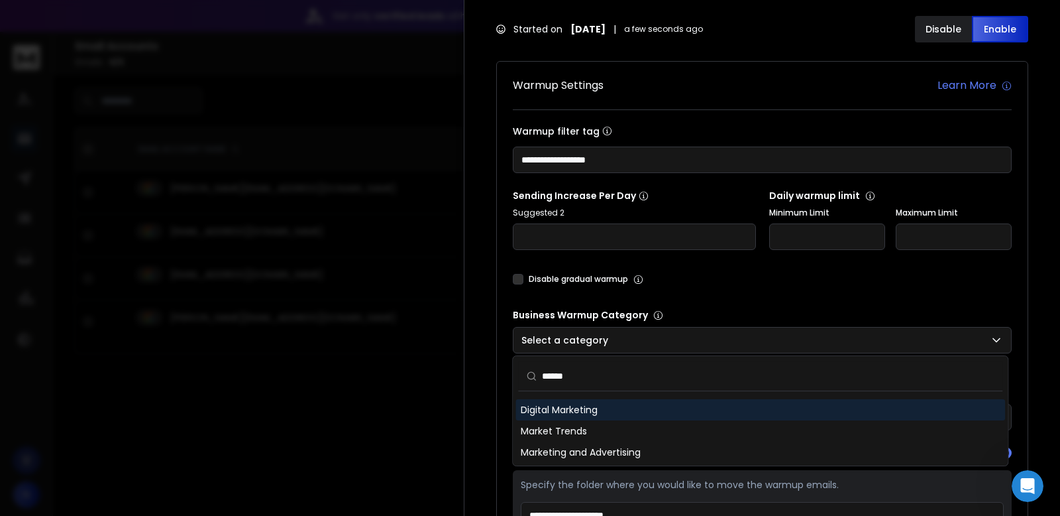
type input "******"
click at [610, 407] on div "Digital Marketing" at bounding box center [761, 409] width 490 height 21
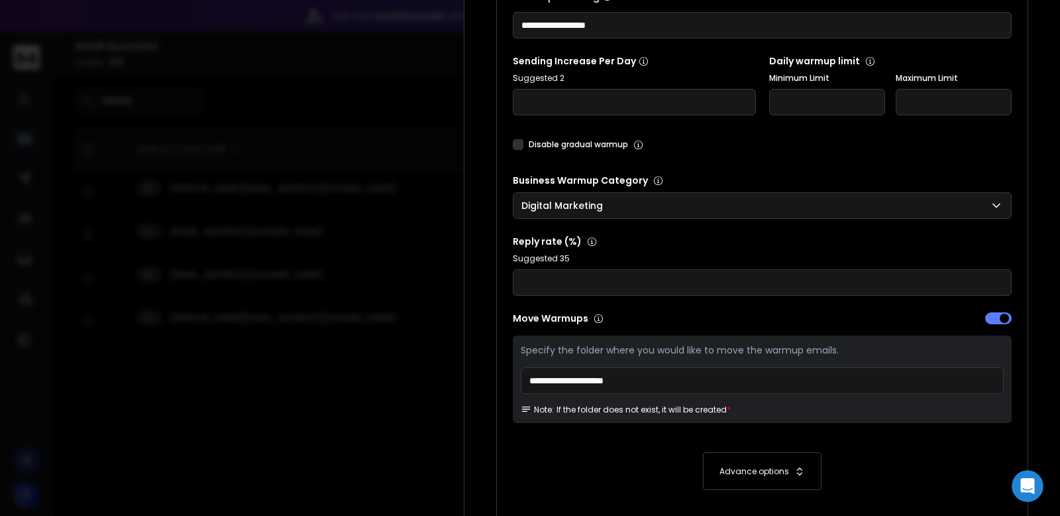
scroll to position [306, 0]
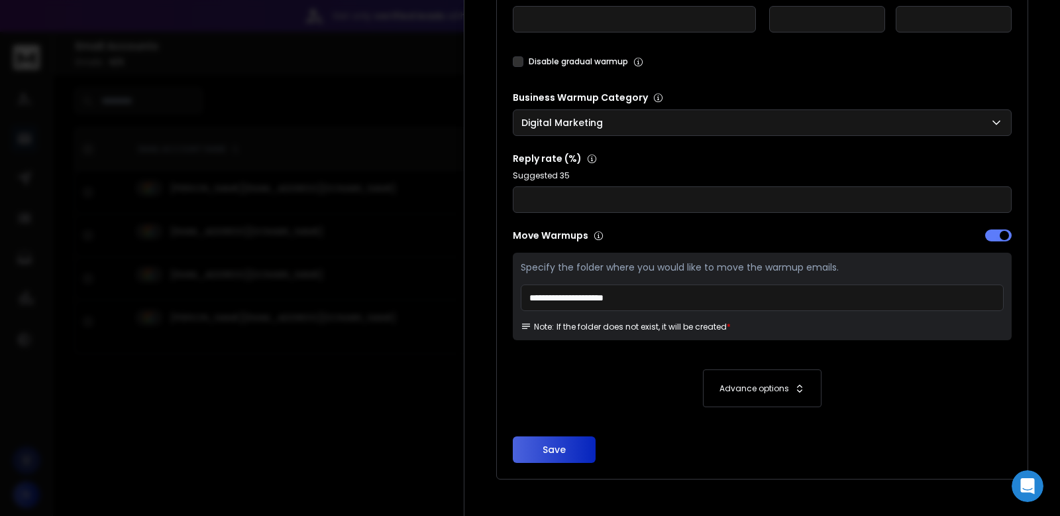
click at [565, 449] on button "Save" at bounding box center [554, 449] width 83 height 27
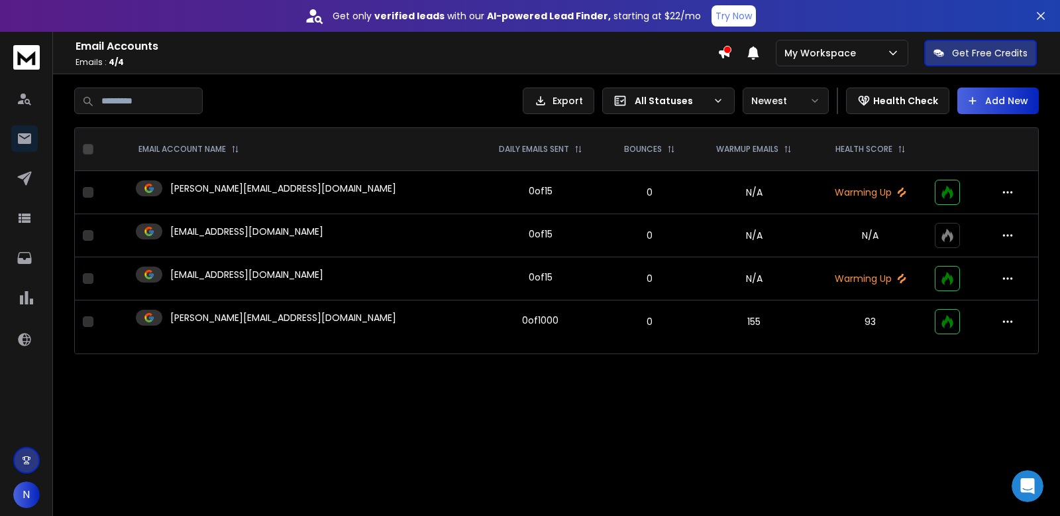
click at [1026, 102] on button "Add New" at bounding box center [999, 100] width 82 height 27
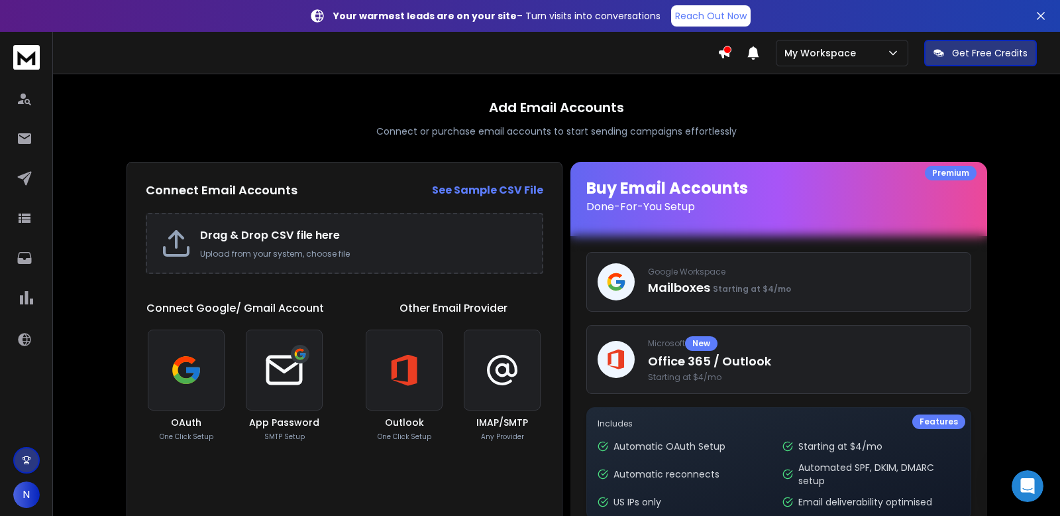
click at [308, 388] on div at bounding box center [284, 369] width 77 height 81
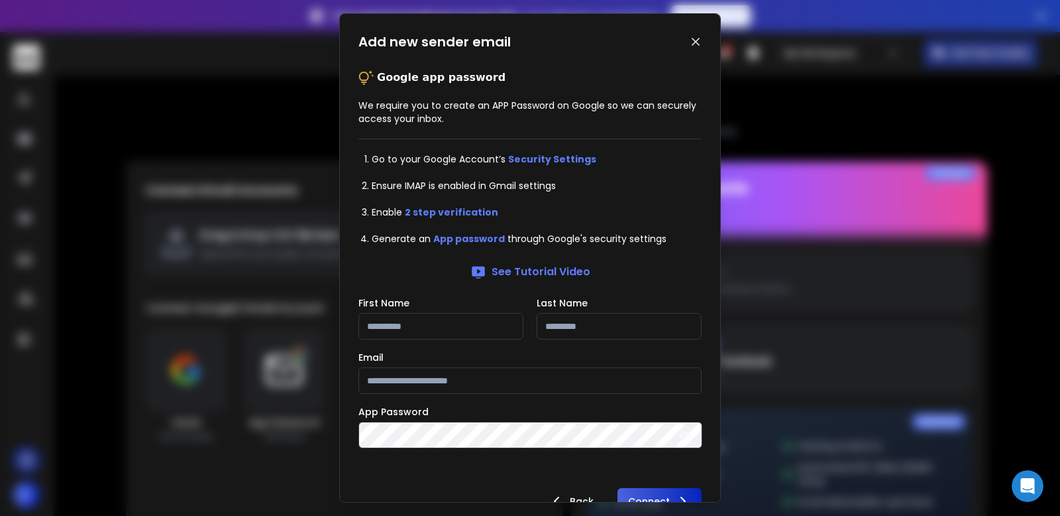
click at [566, 152] on link "Security Settings" at bounding box center [552, 158] width 88 height 13
click at [487, 238] on link "App password" at bounding box center [469, 238] width 72 height 13
click at [424, 329] on input "text" at bounding box center [441, 326] width 165 height 27
type input "******"
type input "*******"
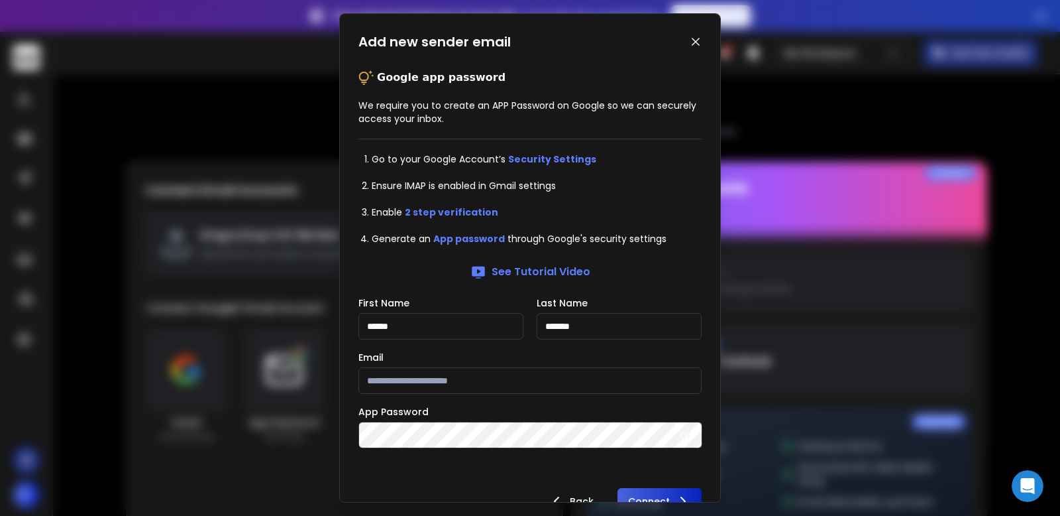
click at [445, 380] on input "email" at bounding box center [530, 380] width 343 height 27
type input "**********"
click at [672, 495] on button "Connect" at bounding box center [660, 501] width 84 height 27
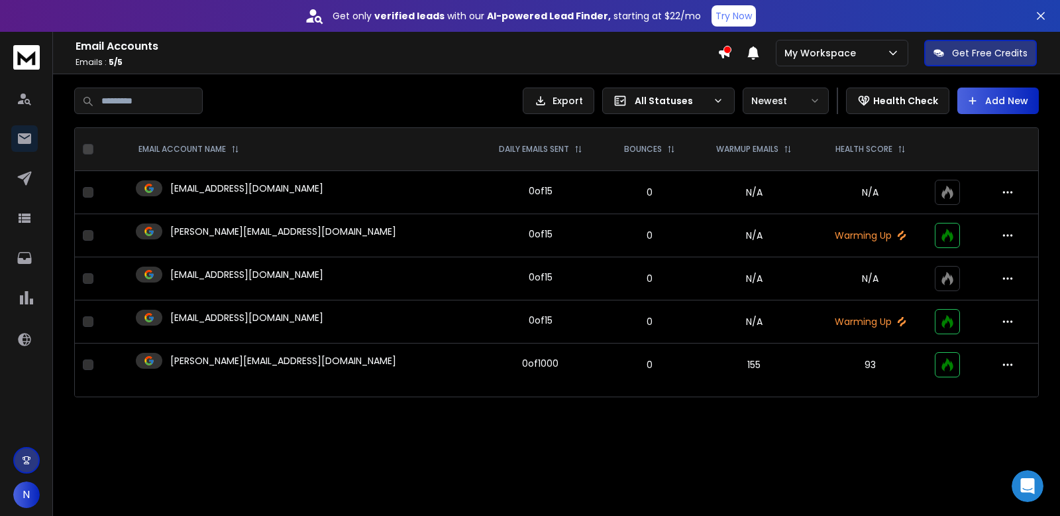
click at [1006, 282] on icon at bounding box center [1008, 278] width 12 height 12
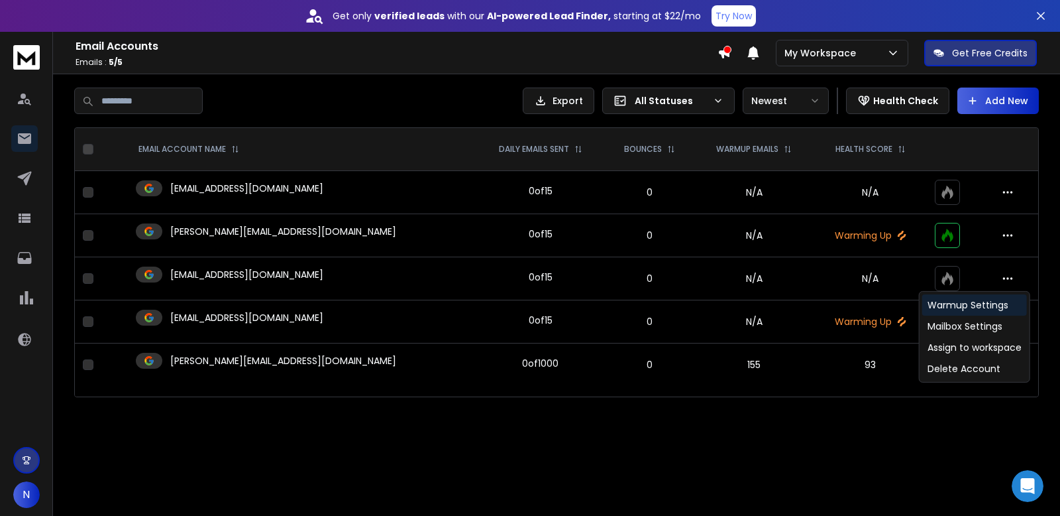
click at [991, 306] on div "Warmup Settings" at bounding box center [975, 304] width 105 height 21
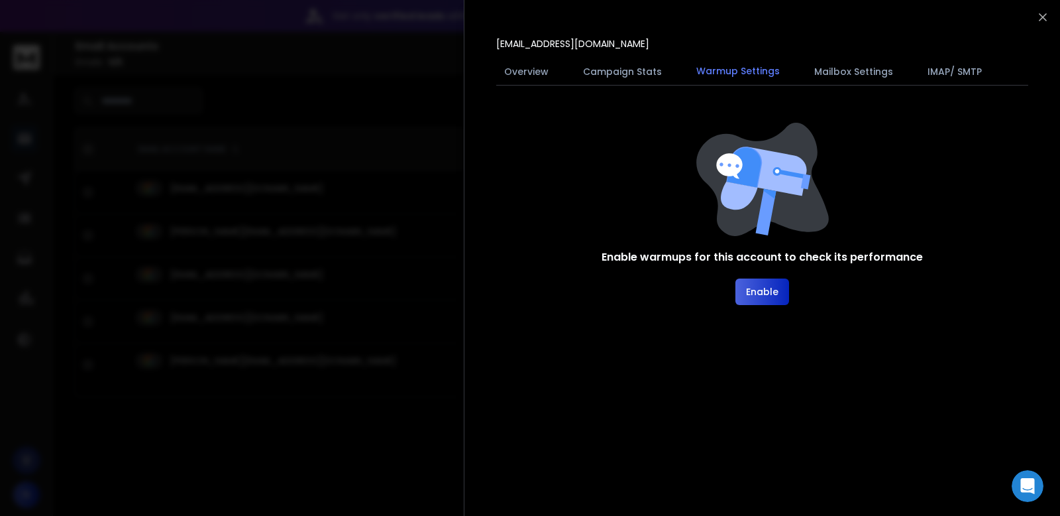
click at [746, 297] on button "Enable" at bounding box center [763, 291] width 54 height 27
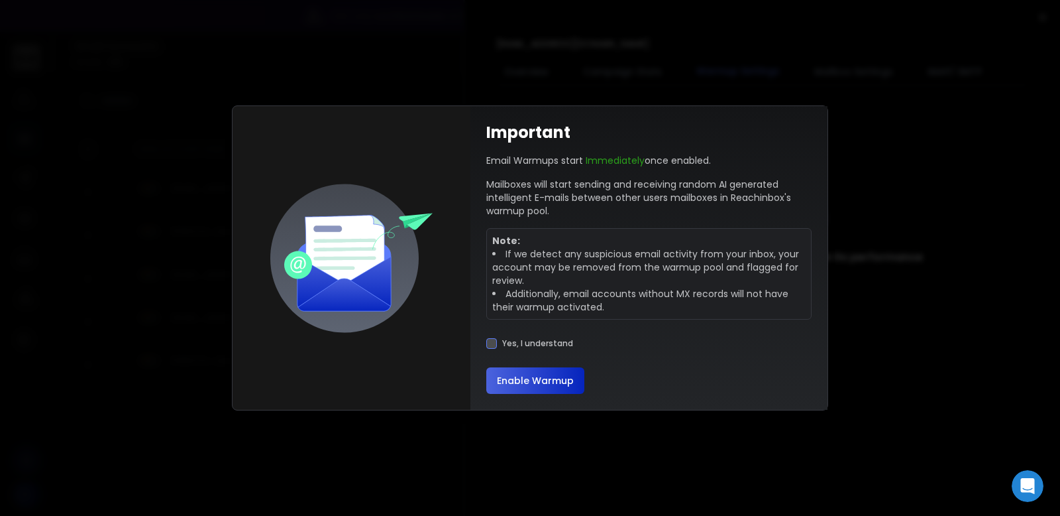
click at [491, 339] on button "Yes, I understand" at bounding box center [491, 343] width 11 height 11
click at [528, 370] on button "Enable Warmup" at bounding box center [535, 380] width 98 height 27
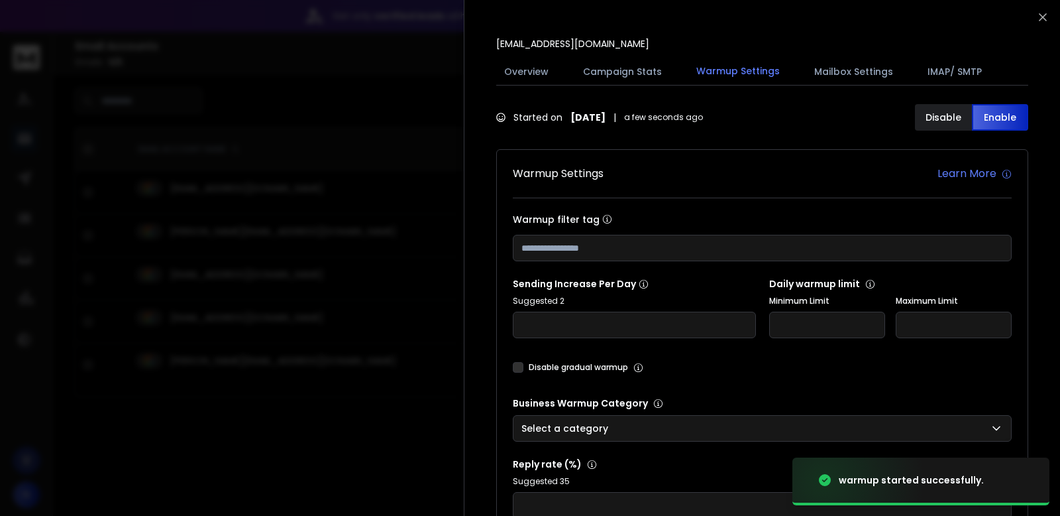
type input "**********"
type input "*"
type input "**"
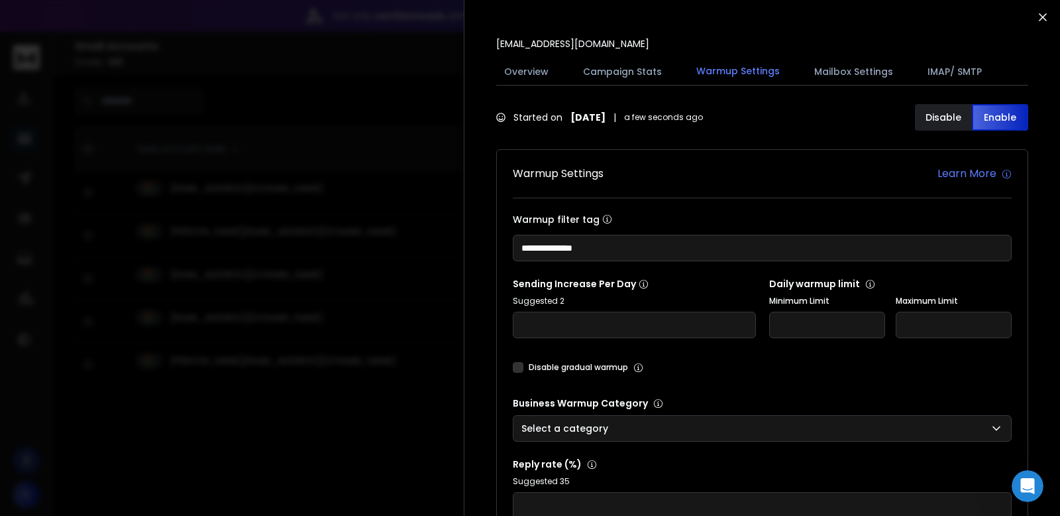
click at [1042, 21] on icon "button" at bounding box center [1043, 17] width 13 height 13
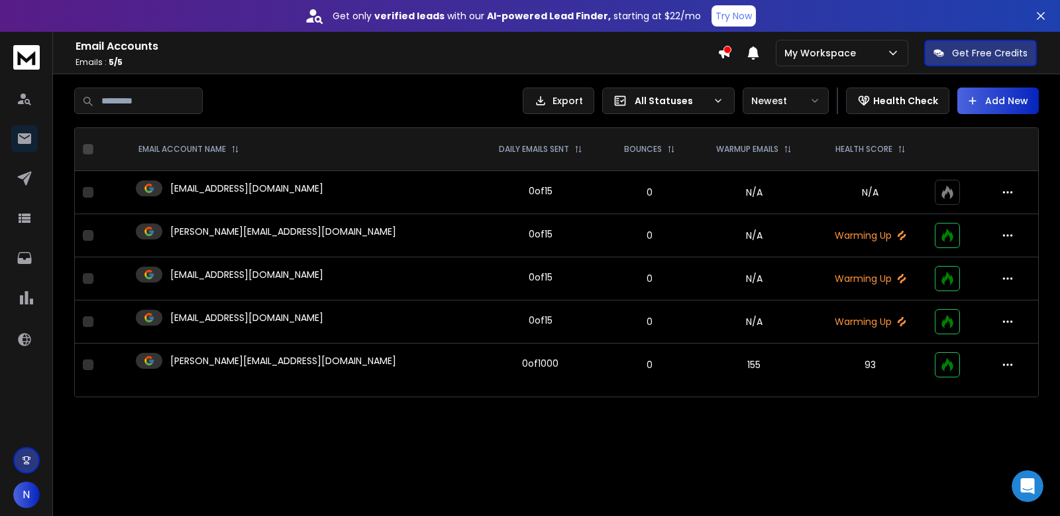
click at [942, 189] on icon at bounding box center [947, 192] width 11 height 13
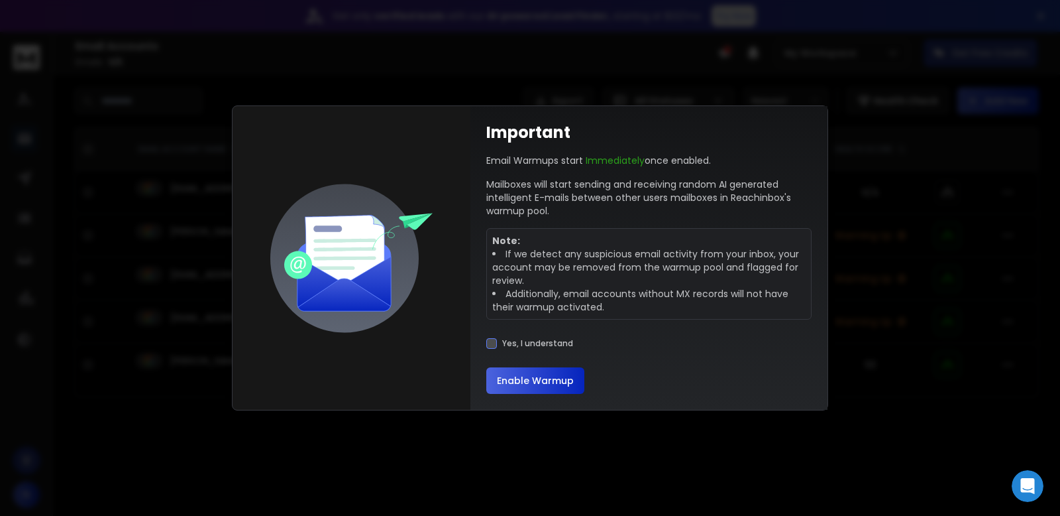
click at [491, 345] on button "Yes, I understand" at bounding box center [491, 343] width 11 height 11
click at [517, 373] on button "Enable Warmup" at bounding box center [535, 380] width 98 height 27
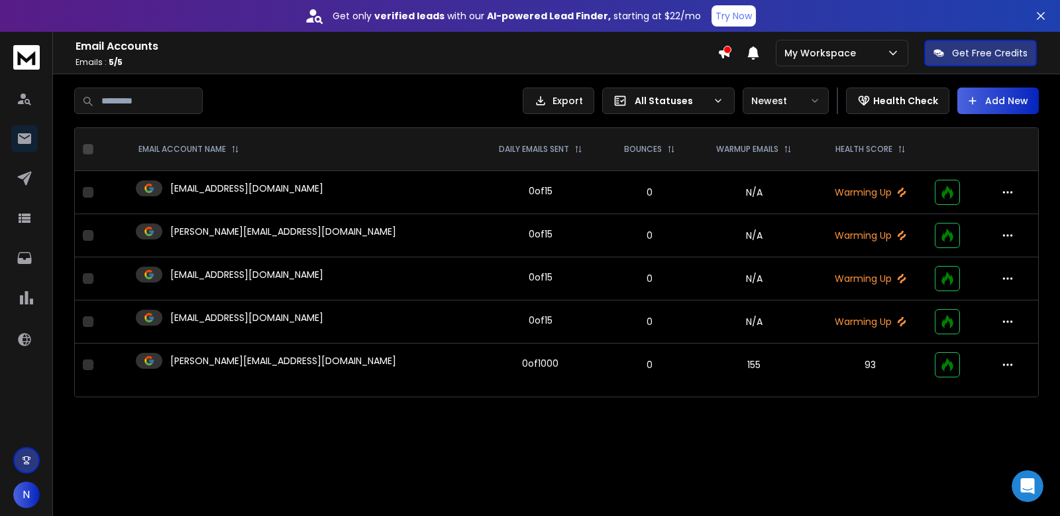
click at [34, 48] on img at bounding box center [26, 57] width 27 height 25
click at [32, 91] on icon at bounding box center [25, 99] width 16 height 16
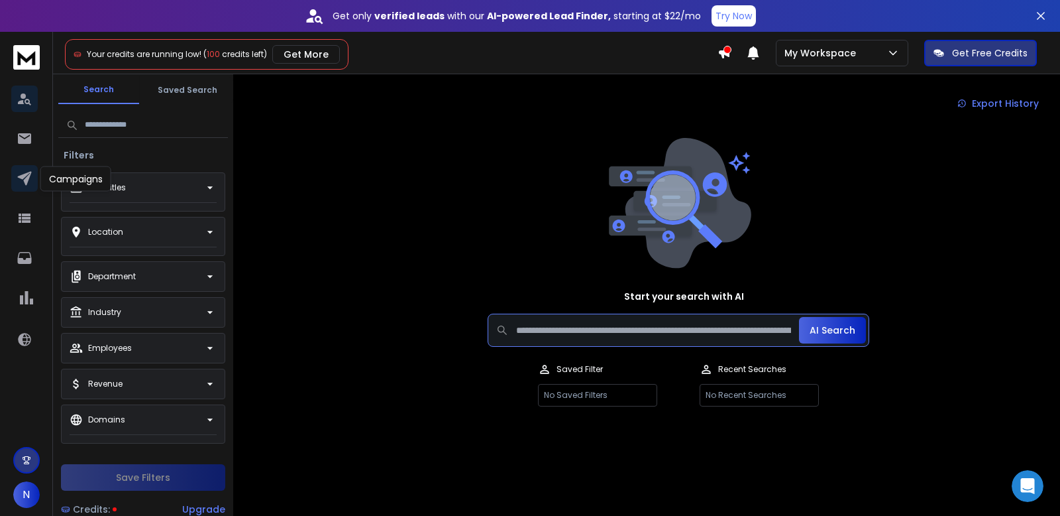
click at [29, 173] on icon at bounding box center [24, 178] width 14 height 14
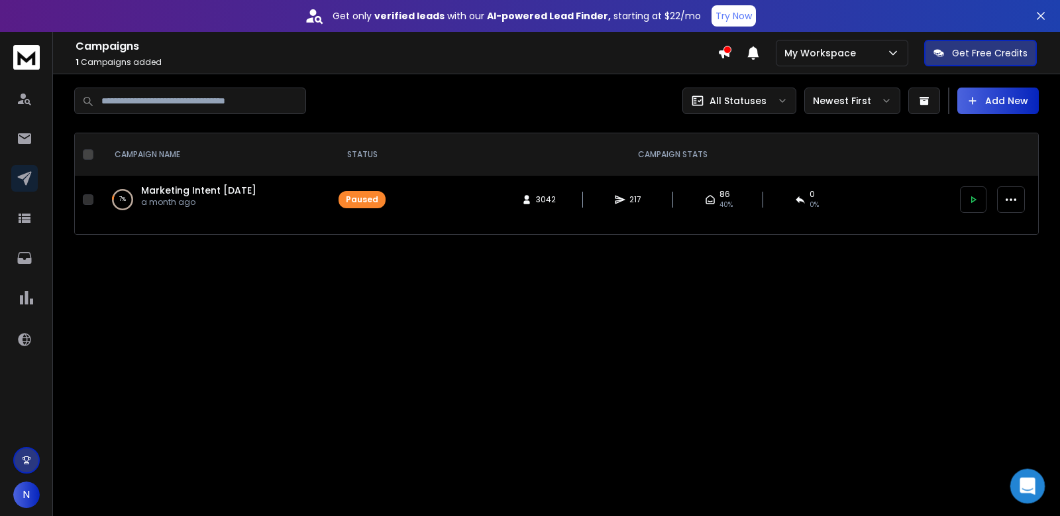
click at [1028, 490] on icon "Open Intercom Messenger" at bounding box center [1026, 484] width 22 height 22
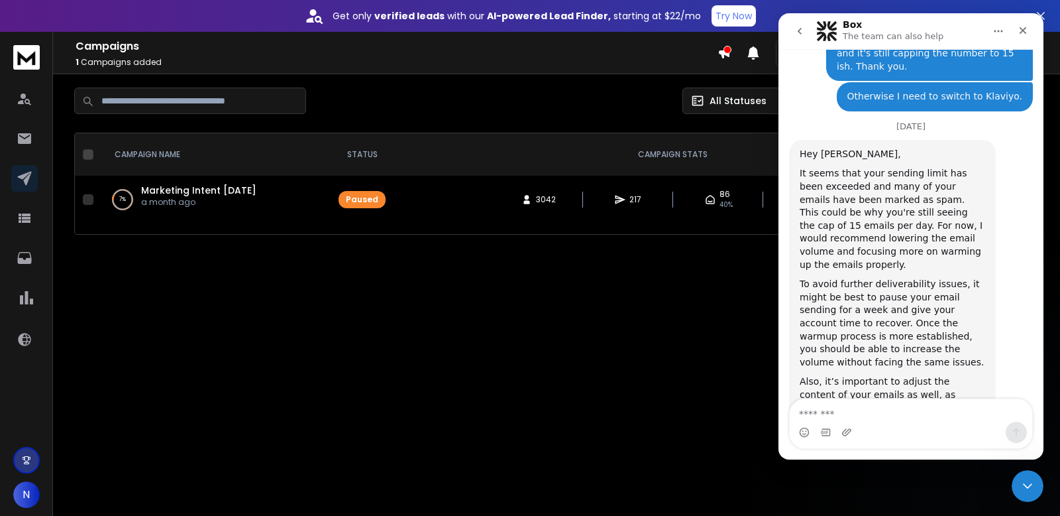
scroll to position [1158, 0]
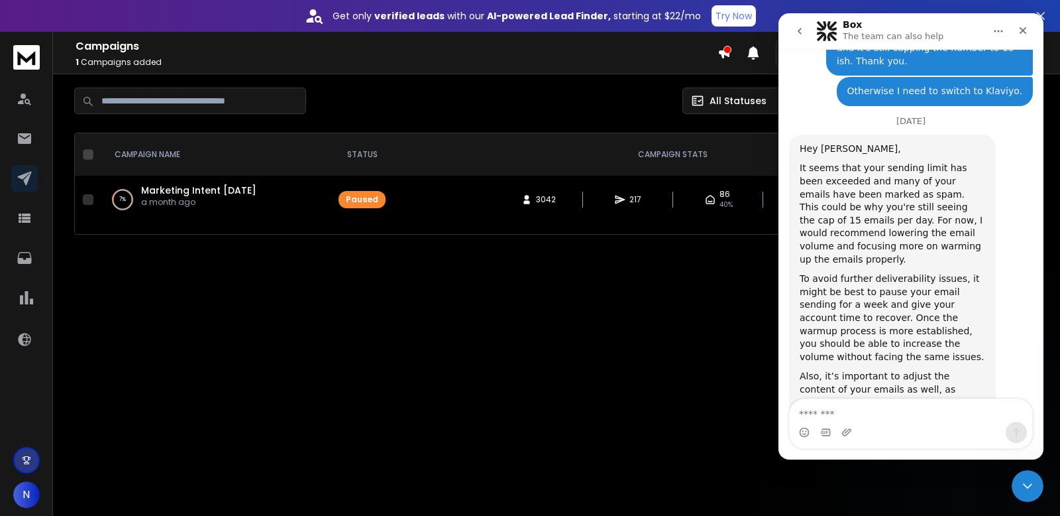
type textarea "*"
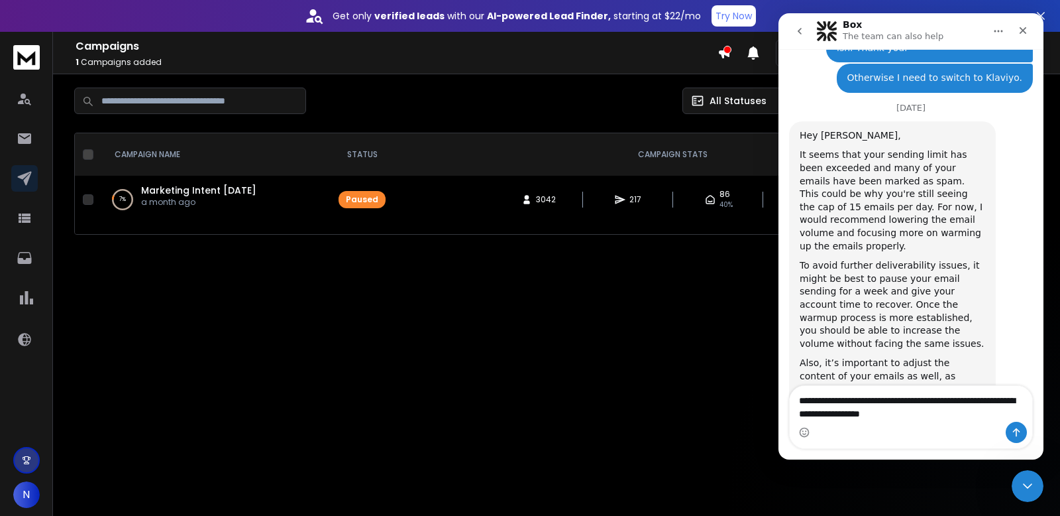
type textarea "**********"
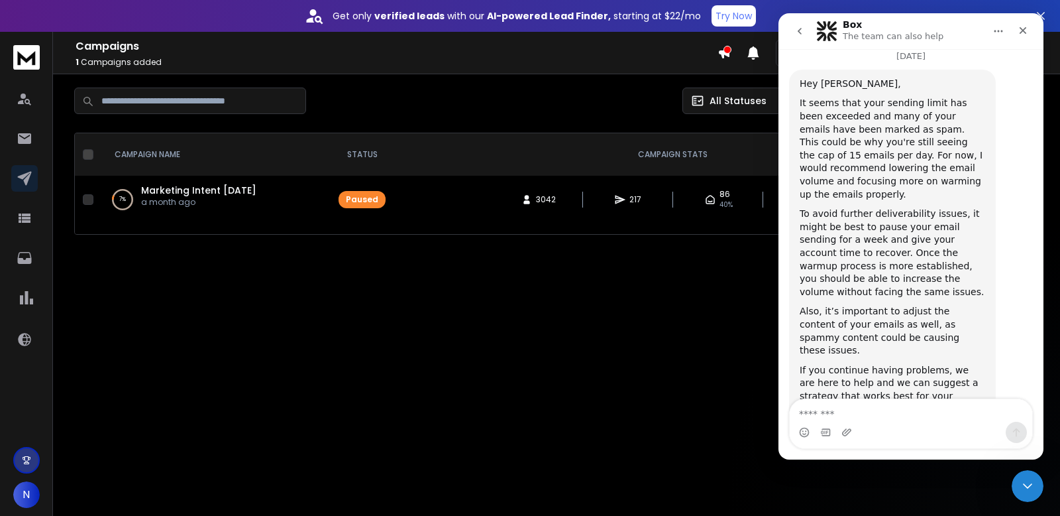
scroll to position [1228, 0]
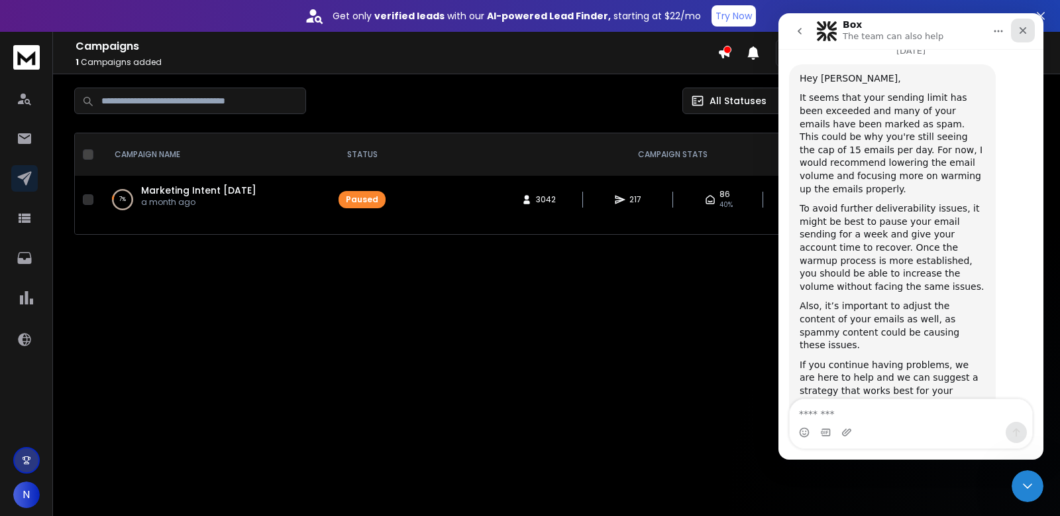
click at [1028, 27] on icon "Close" at bounding box center [1023, 30] width 11 height 11
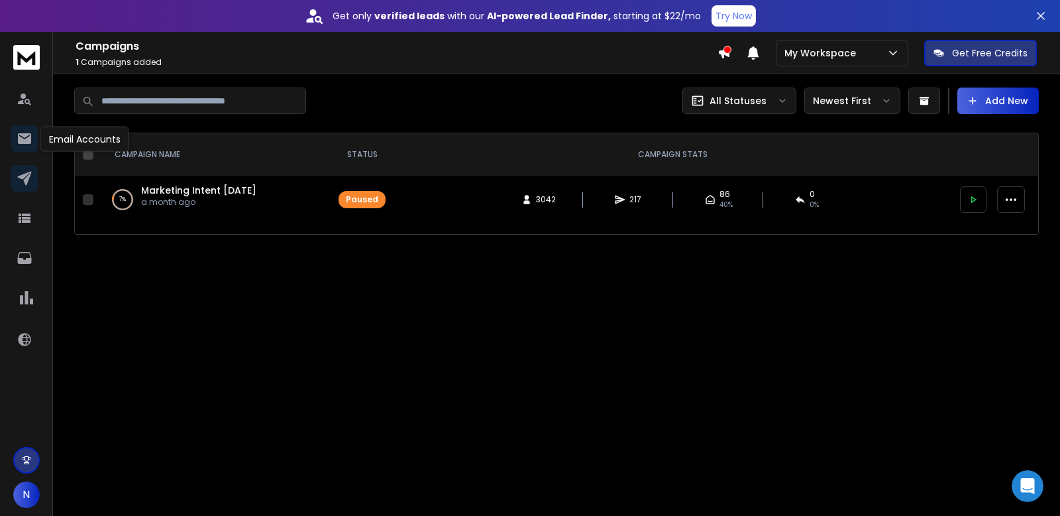
click at [25, 137] on icon at bounding box center [25, 139] width 16 height 16
